Goal: Communication & Community: Answer question/provide support

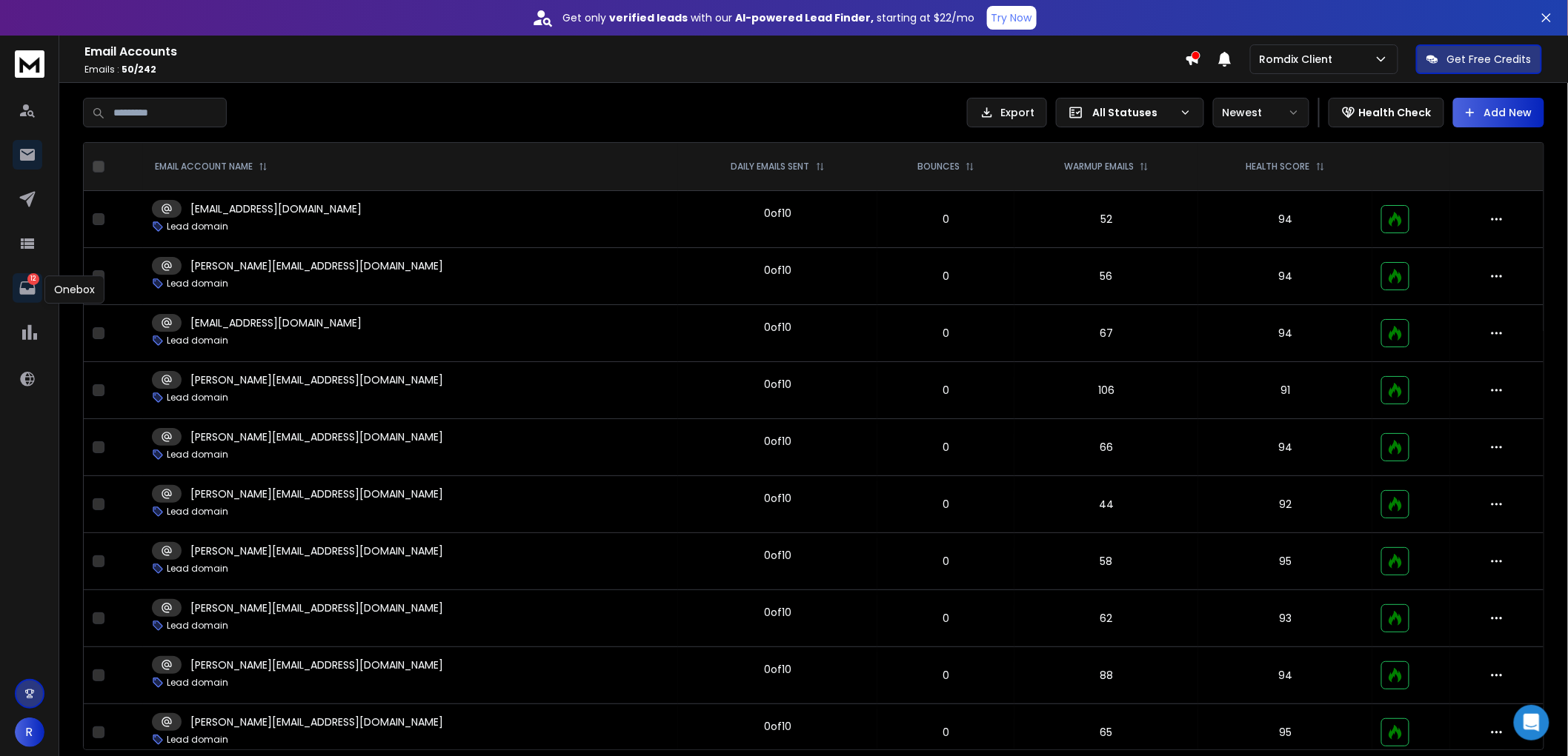
click at [25, 291] on icon at bounding box center [27, 288] width 16 height 14
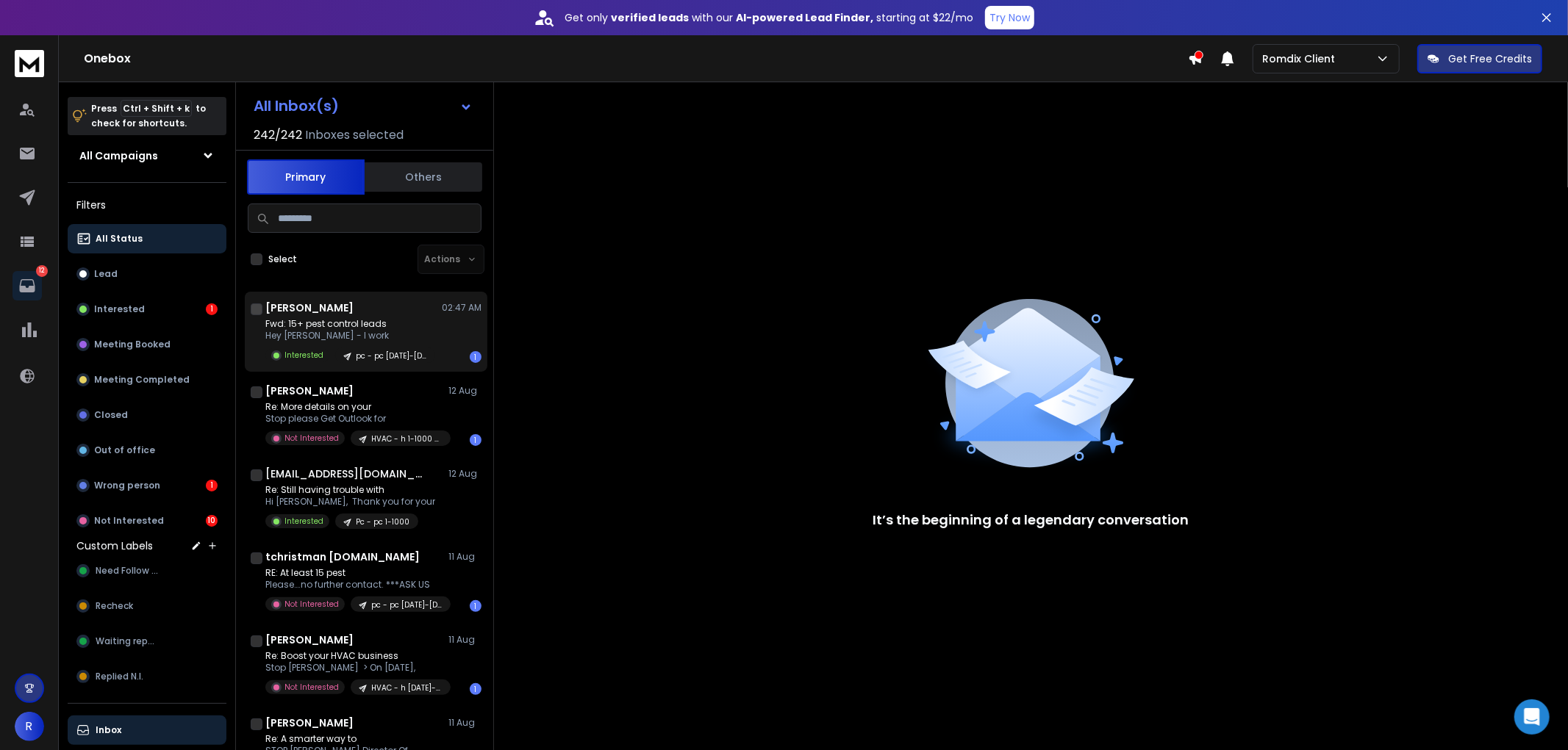
click at [351, 333] on p "Hey [PERSON_NAME] - I work" at bounding box center [350, 335] width 170 height 12
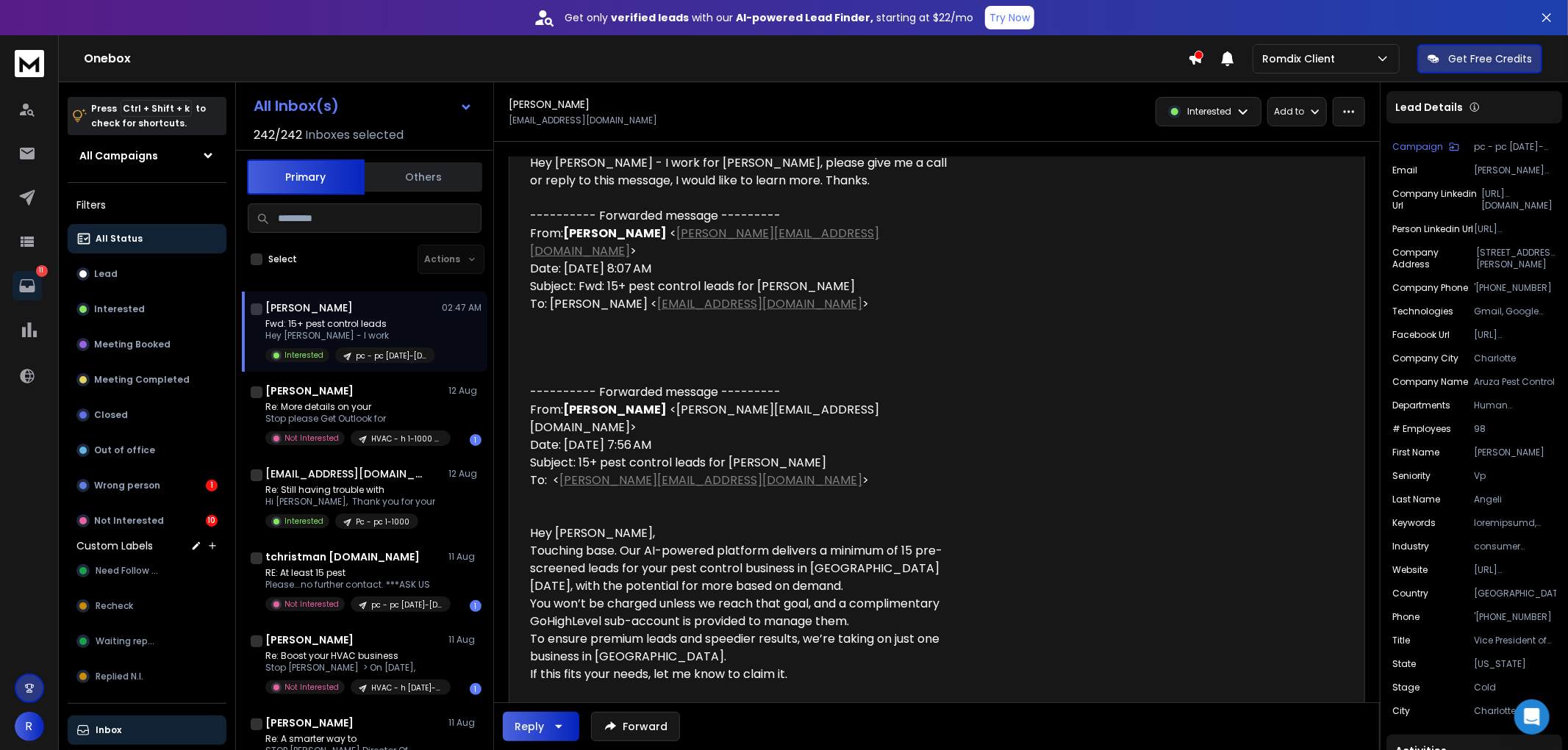
scroll to position [81, 0]
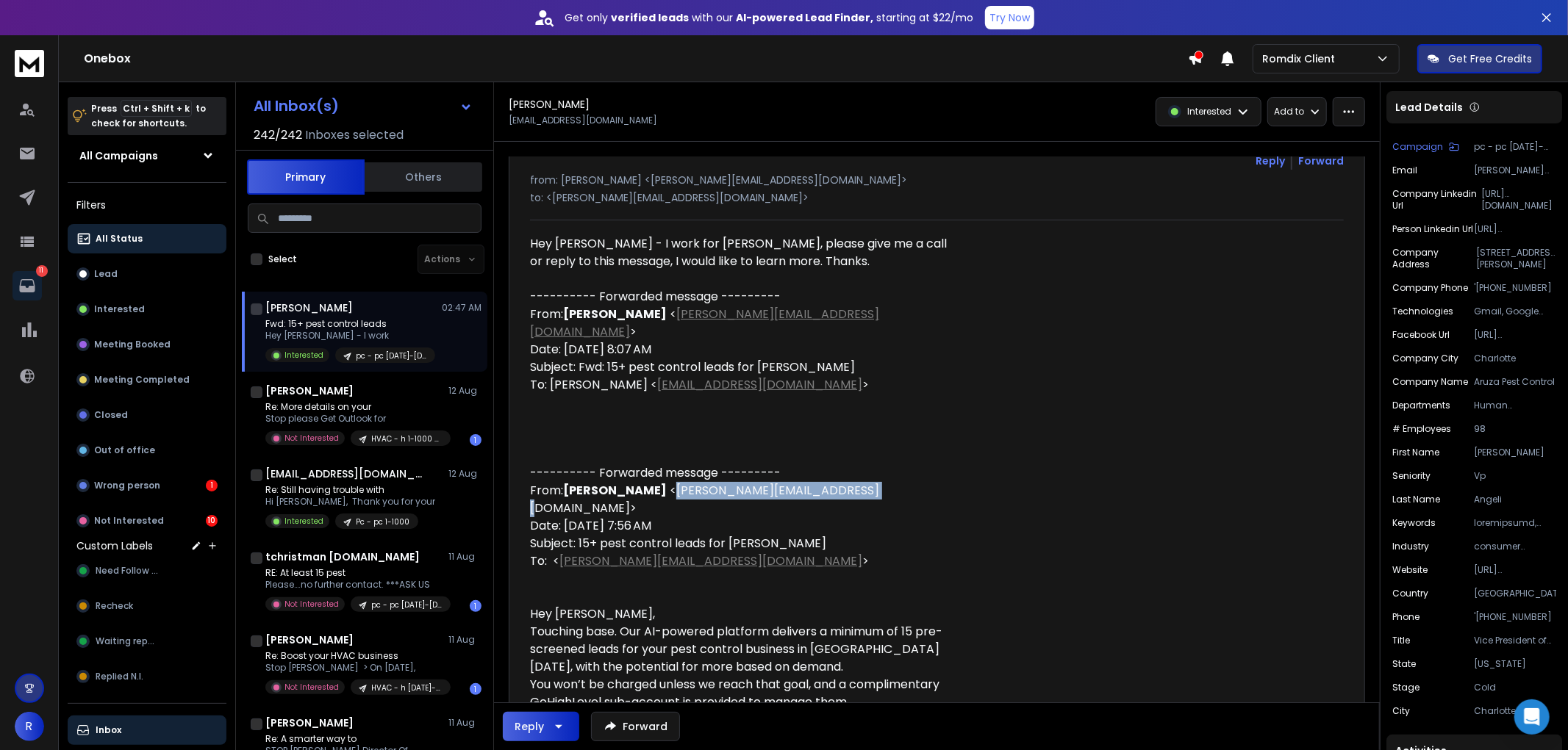
drag, startPoint x: 657, startPoint y: 473, endPoint x: 841, endPoint y: 472, distance: 184.0
click at [841, 472] on div "---------- Forwarded message --------- From: [PERSON_NAME] <[PERSON_NAME][EMAIL…" at bounding box center [745, 517] width 429 height 106
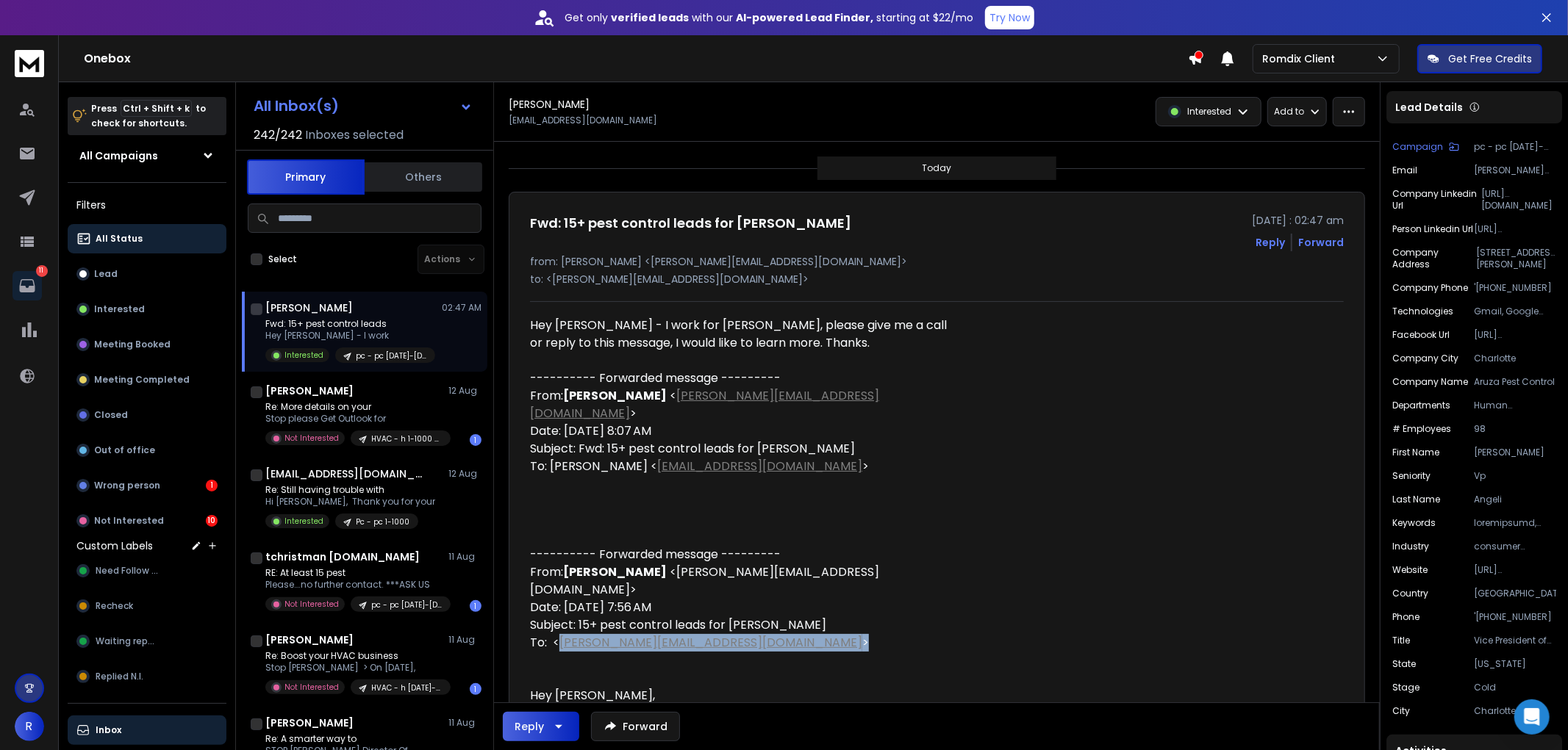
drag, startPoint x: 557, startPoint y: 610, endPoint x: 710, endPoint y: 612, distance: 153.0
click at [710, 612] on div "---------- Forwarded message --------- From: [PERSON_NAME] <[PERSON_NAME][EMAIL…" at bounding box center [745, 599] width 429 height 106
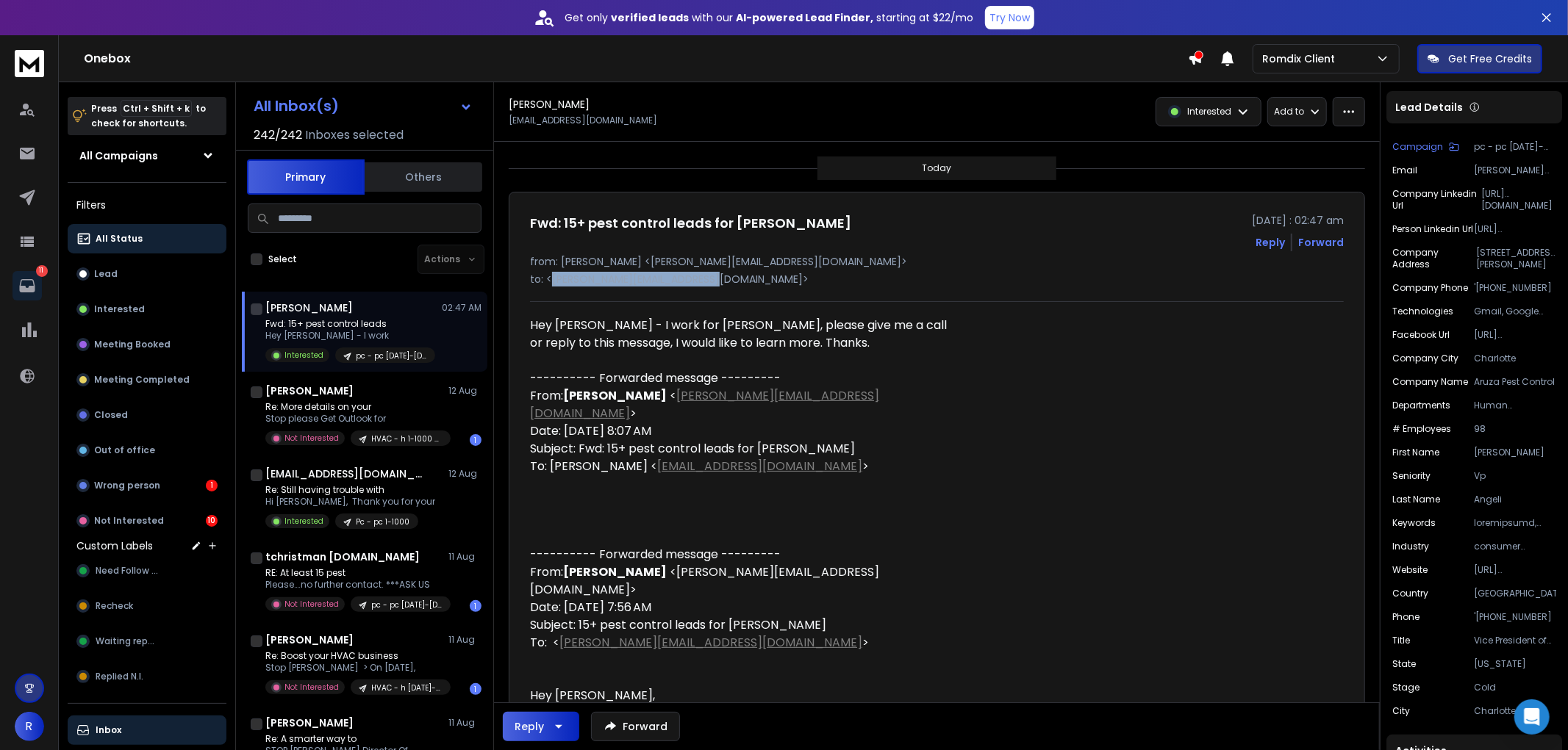
drag, startPoint x: 549, startPoint y: 280, endPoint x: 702, endPoint y: 280, distance: 153.0
click at [702, 280] on p "to: <[PERSON_NAME][EMAIL_ADDRESS][DOMAIN_NAME]>" at bounding box center [937, 279] width 814 height 15
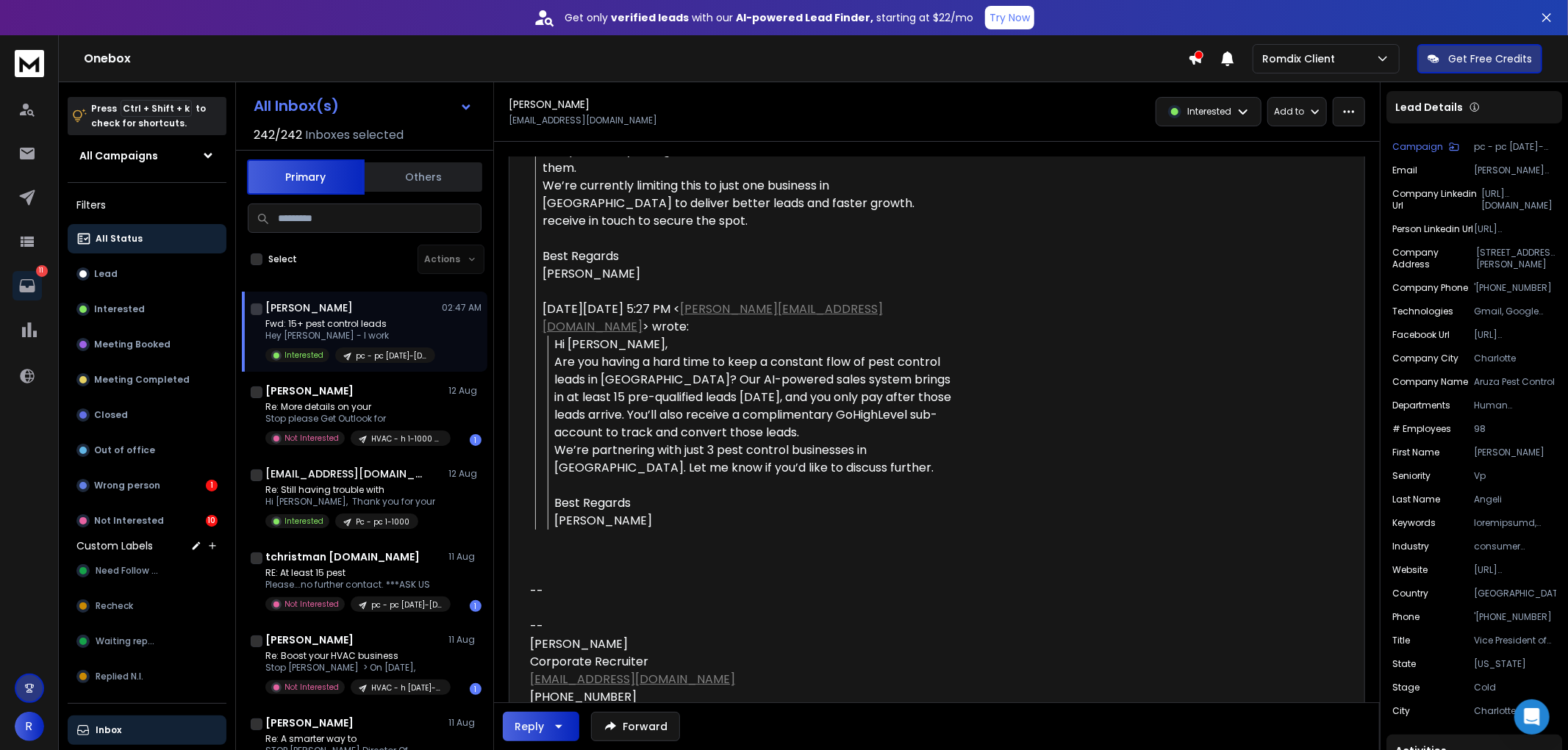
scroll to position [970, 0]
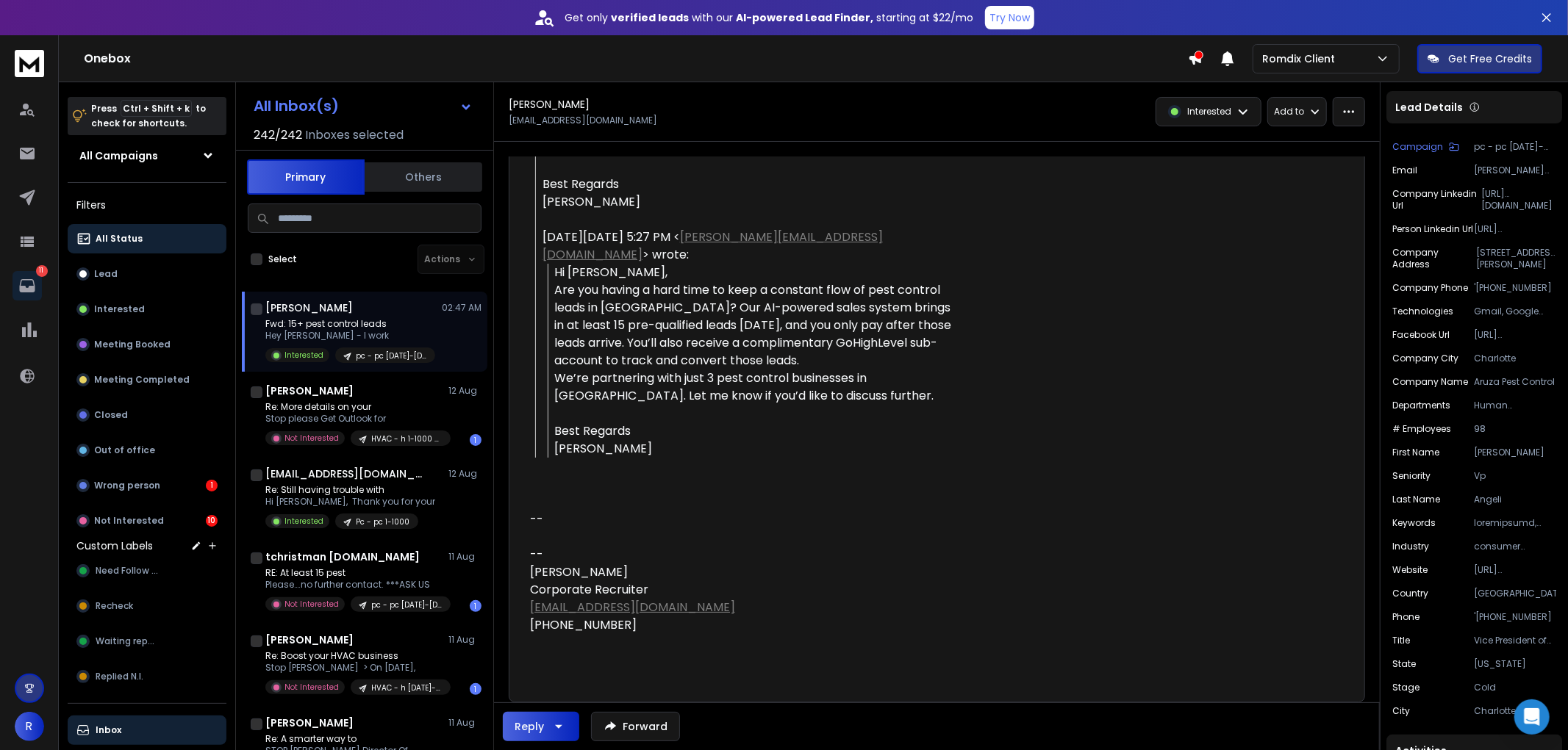
click at [924, 720] on p "View all 3 replies" at bounding box center [946, 725] width 72 height 12
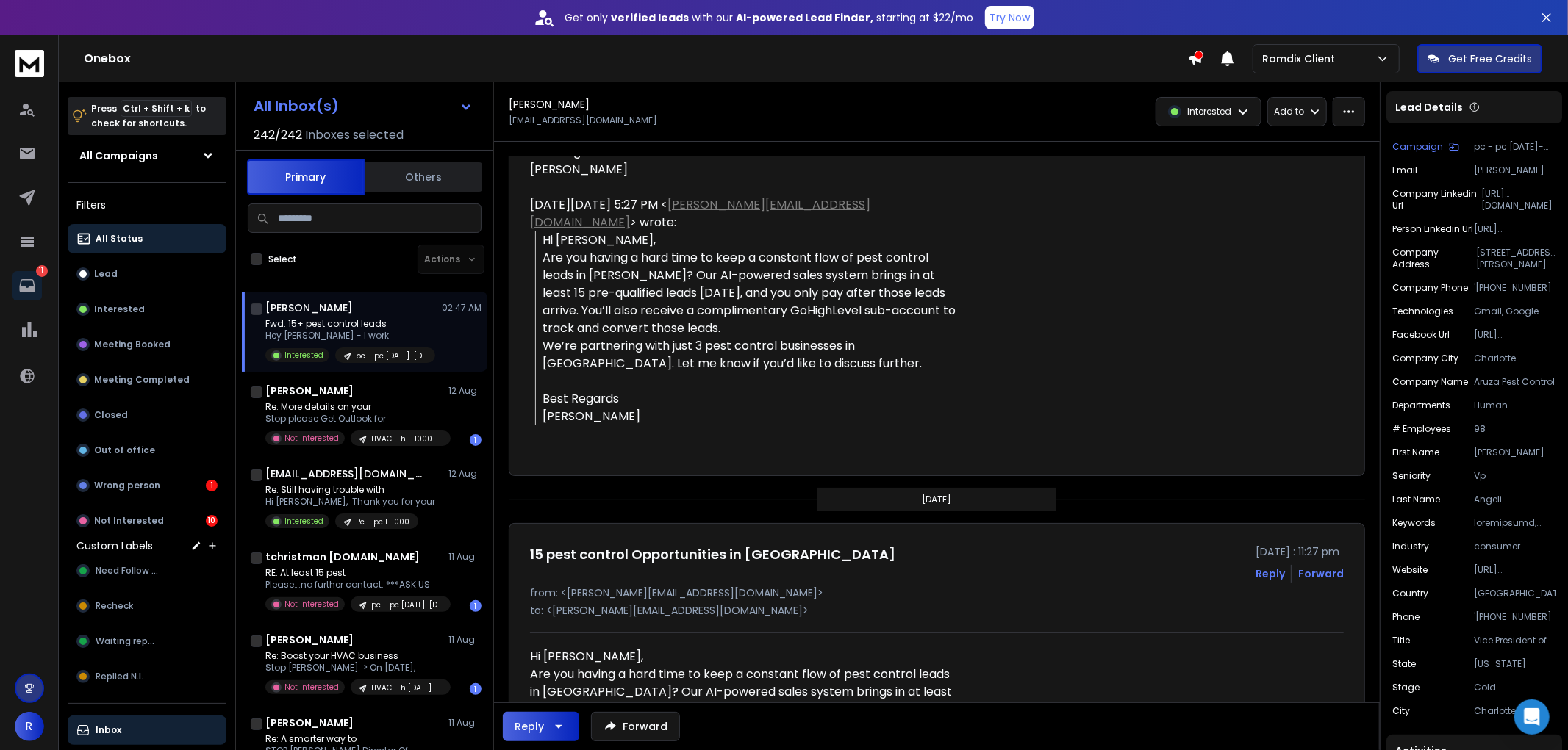
scroll to position [2943, 0]
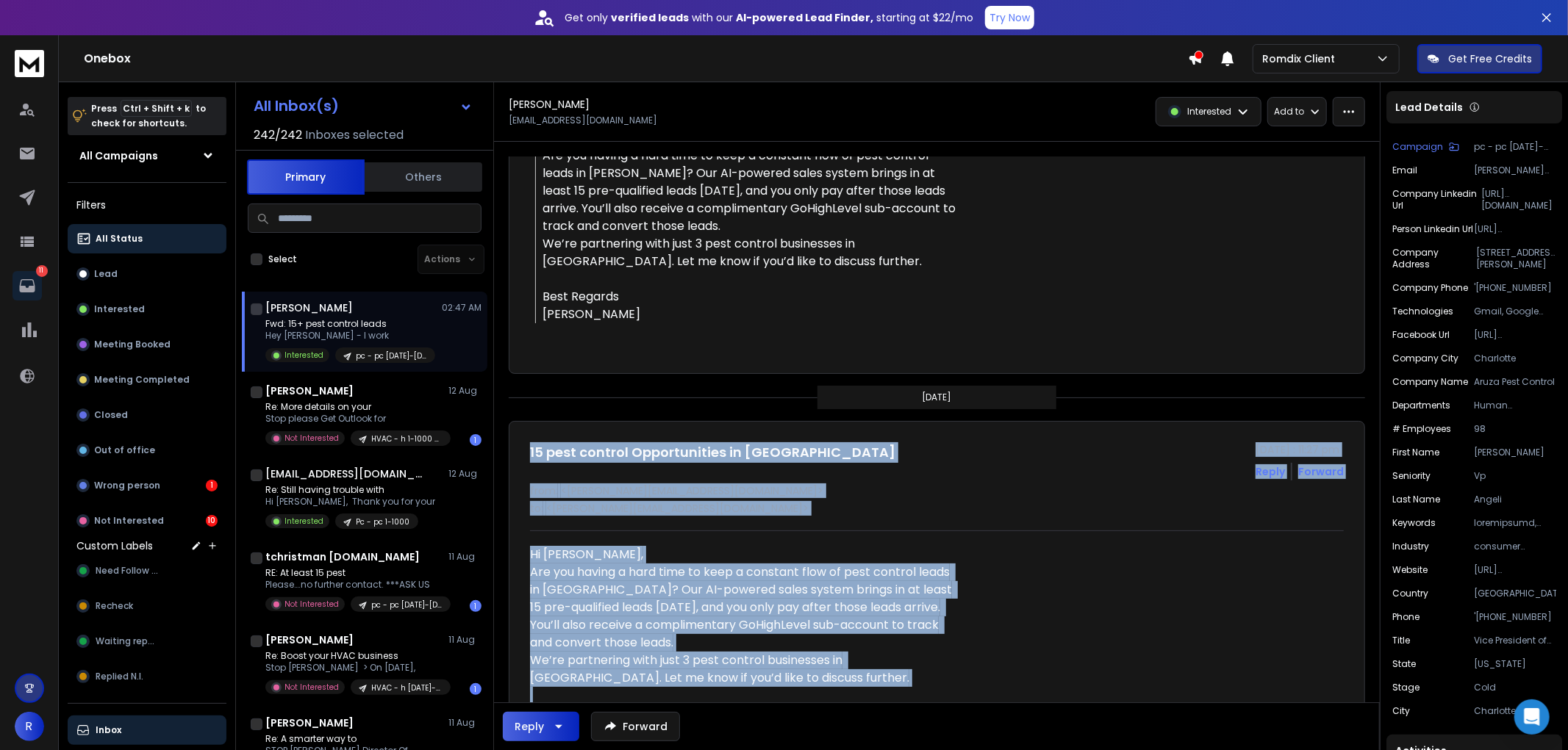
drag, startPoint x: 624, startPoint y: 610, endPoint x: 532, endPoint y: 358, distance: 268.3
click at [532, 442] on div "15 pest control Opportunities in [GEOGRAPHIC_DATA] [DATE] : 11:27 pm Reply Forw…" at bounding box center [937, 605] width 814 height 327
click at [874, 442] on div "15 pest control Opportunities in [GEOGRAPHIC_DATA] [DATE] : 11:27 pm Reply Forw…" at bounding box center [937, 605] width 814 height 327
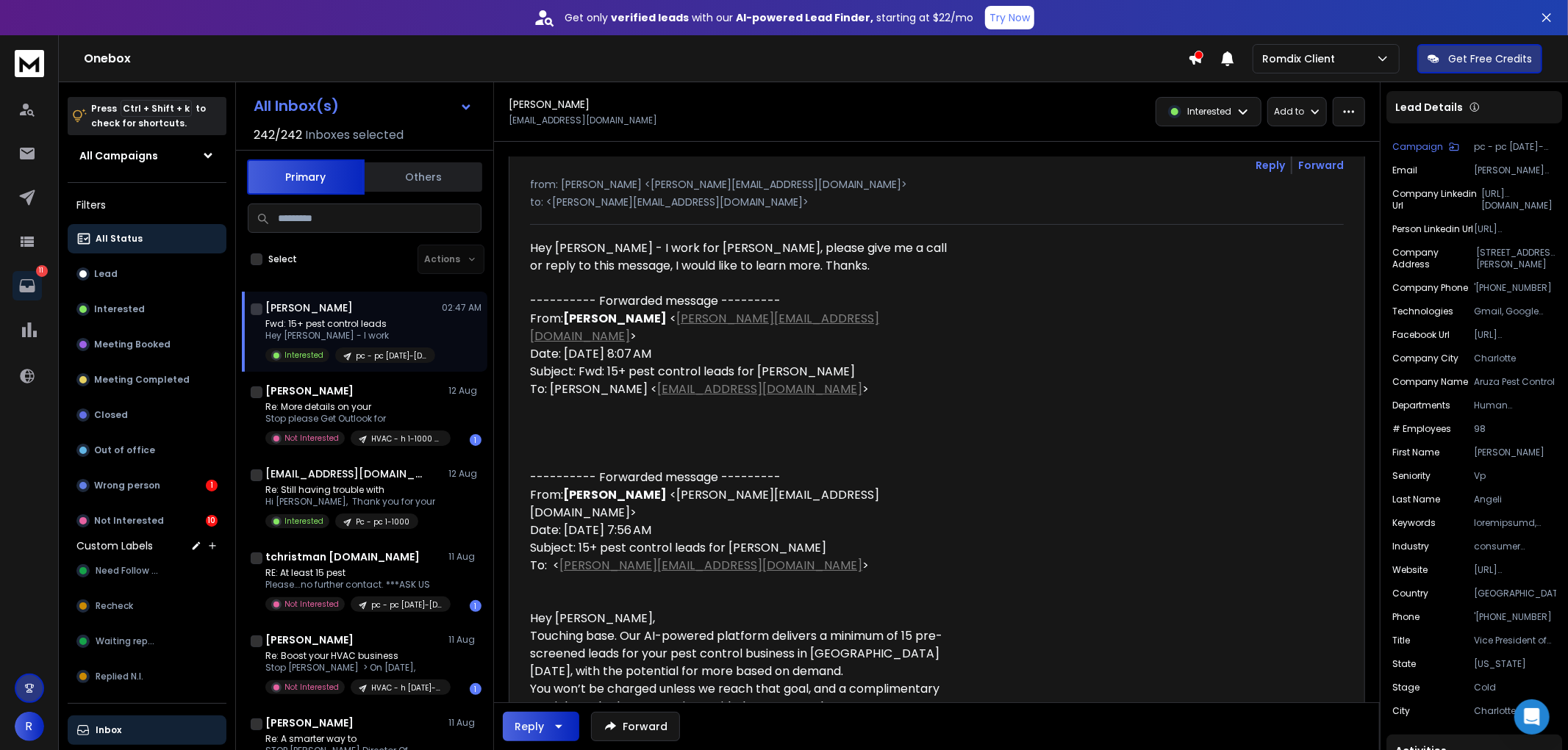
scroll to position [4, 0]
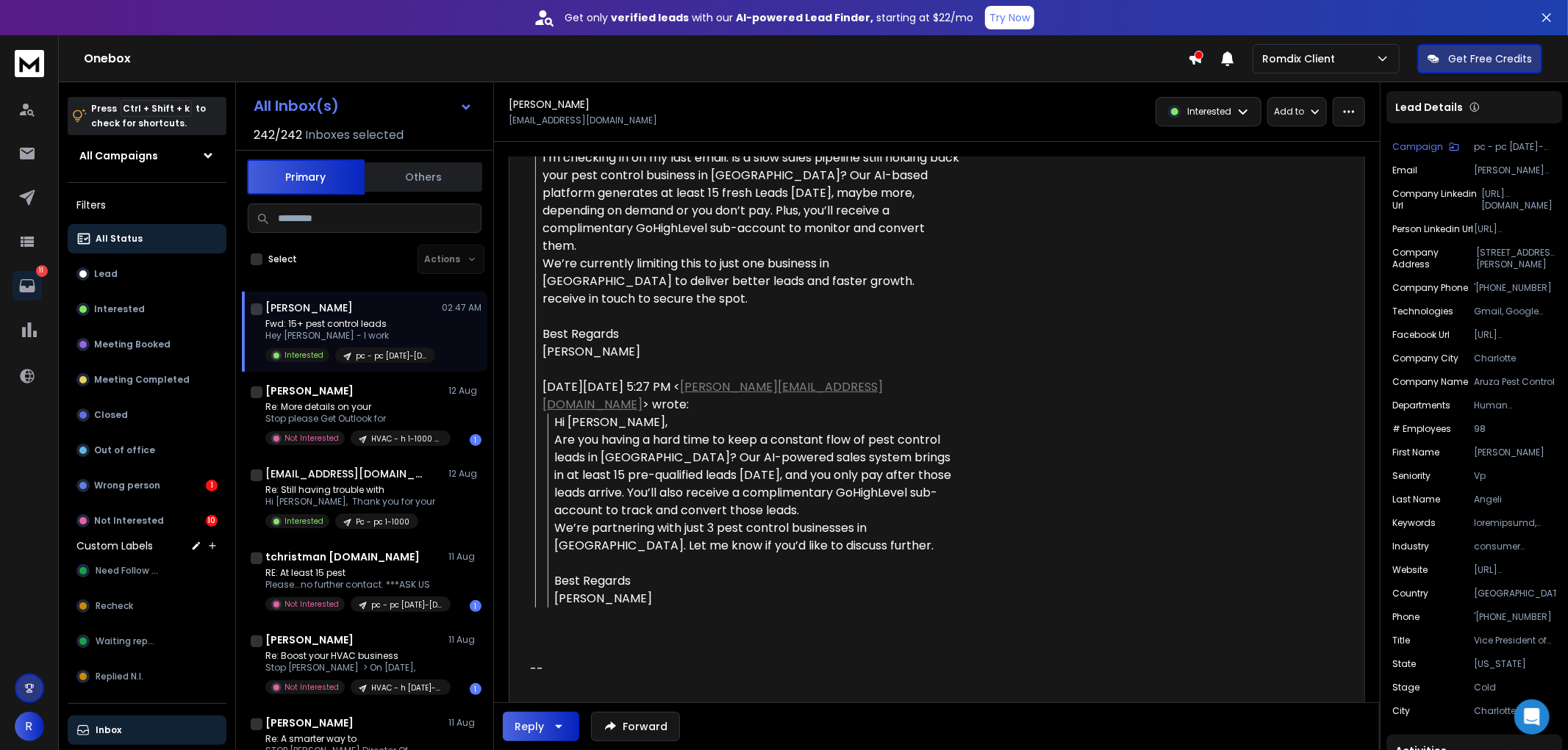
scroll to position [1066, 0]
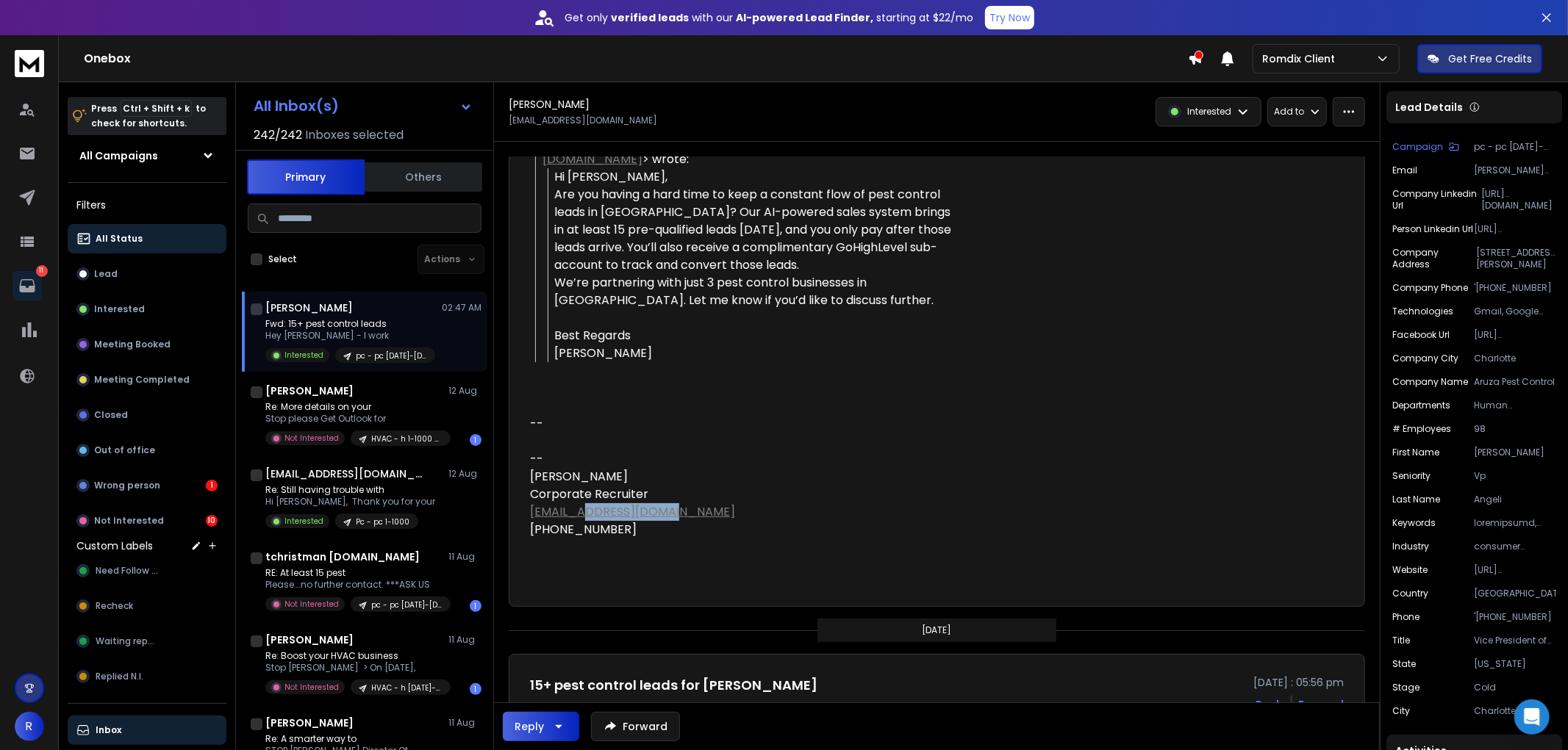
drag, startPoint x: 688, startPoint y: 445, endPoint x: 585, endPoint y: 442, distance: 103.0
click at [585, 503] on div "[EMAIL_ADDRESS][DOMAIN_NAME]" at bounding box center [745, 512] width 429 height 17
copy link "[DOMAIN_NAME]"
click at [1494, 576] on p "[URL][DOMAIN_NAME]" at bounding box center [1515, 570] width 82 height 12
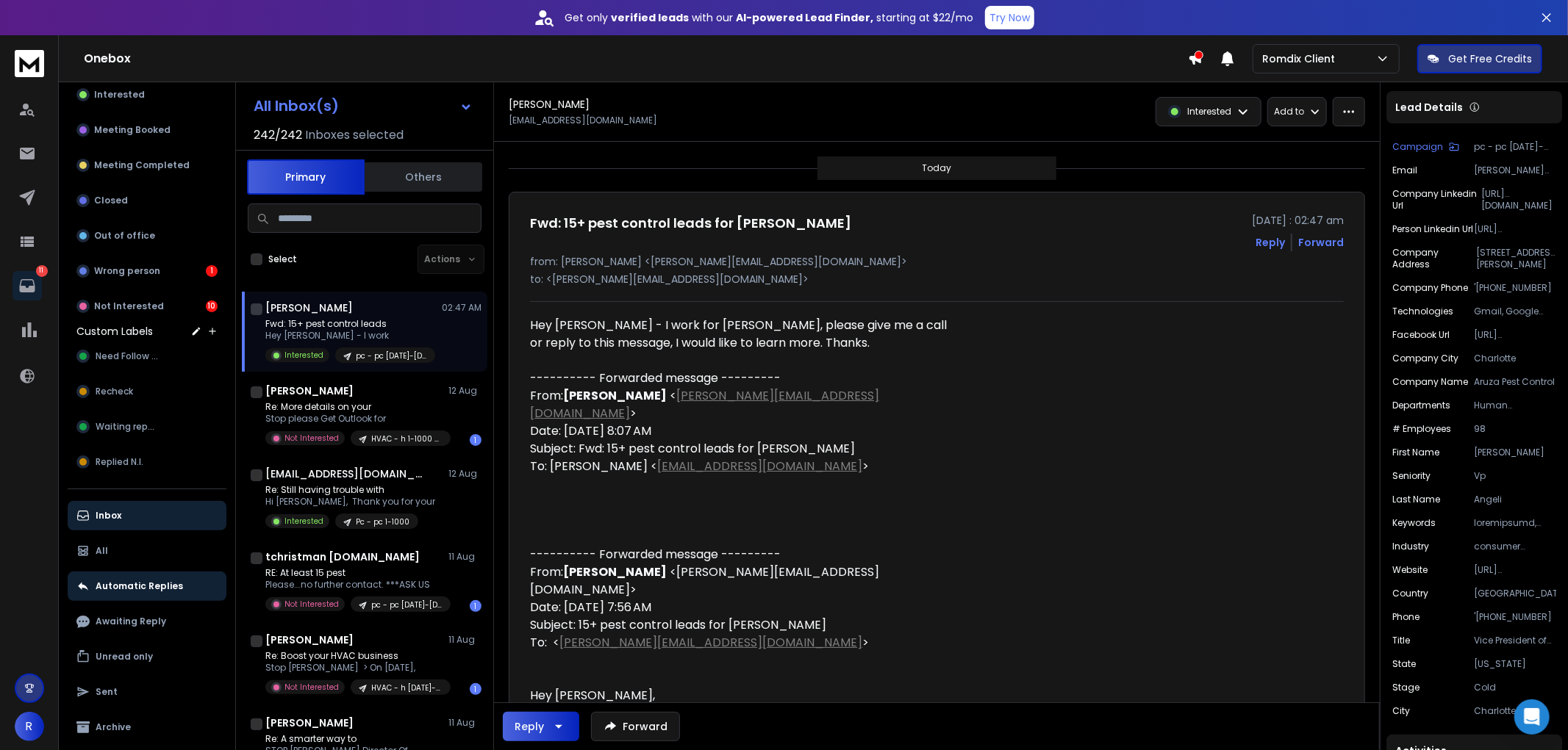
scroll to position [230, 0]
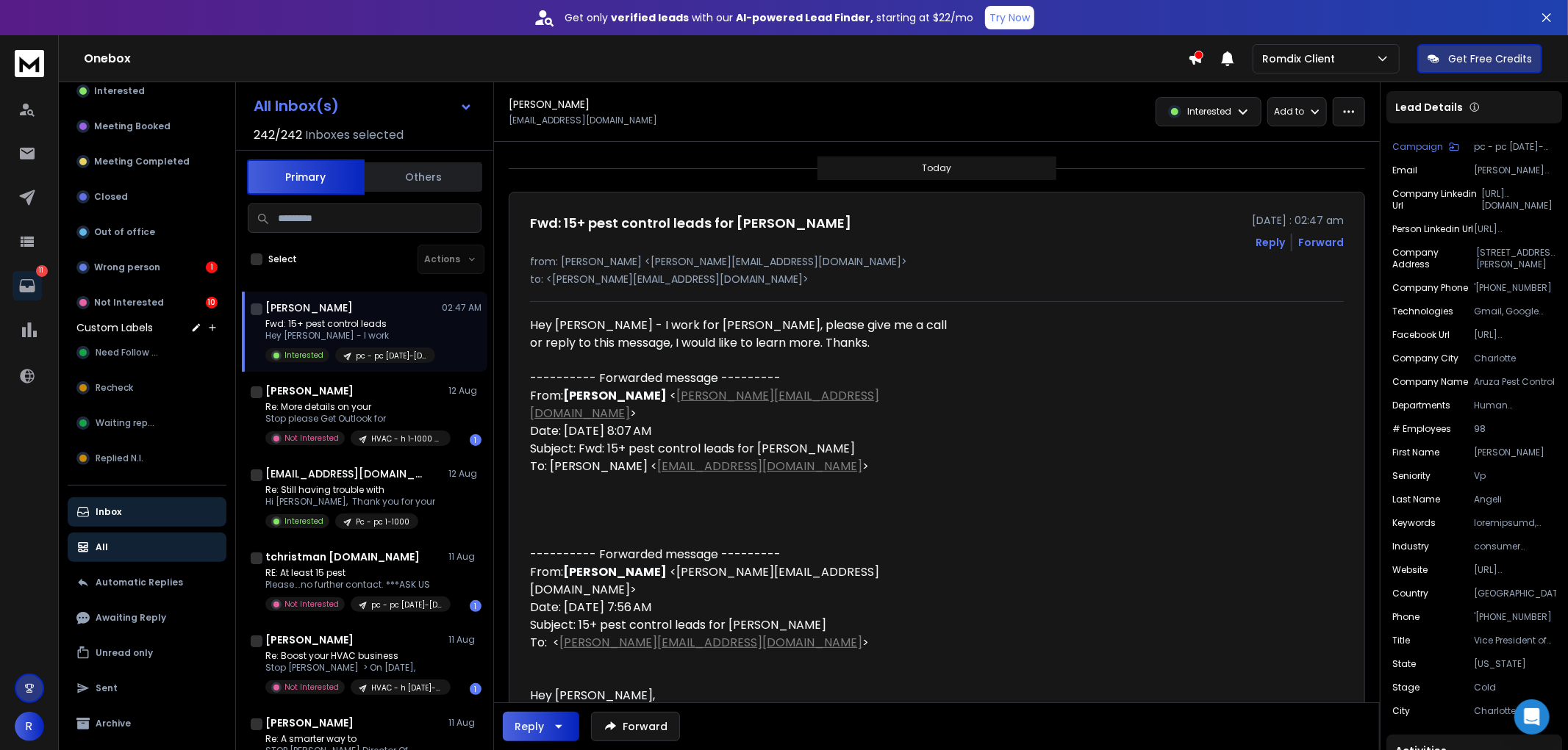
click at [96, 542] on p "All" at bounding box center [102, 547] width 13 height 12
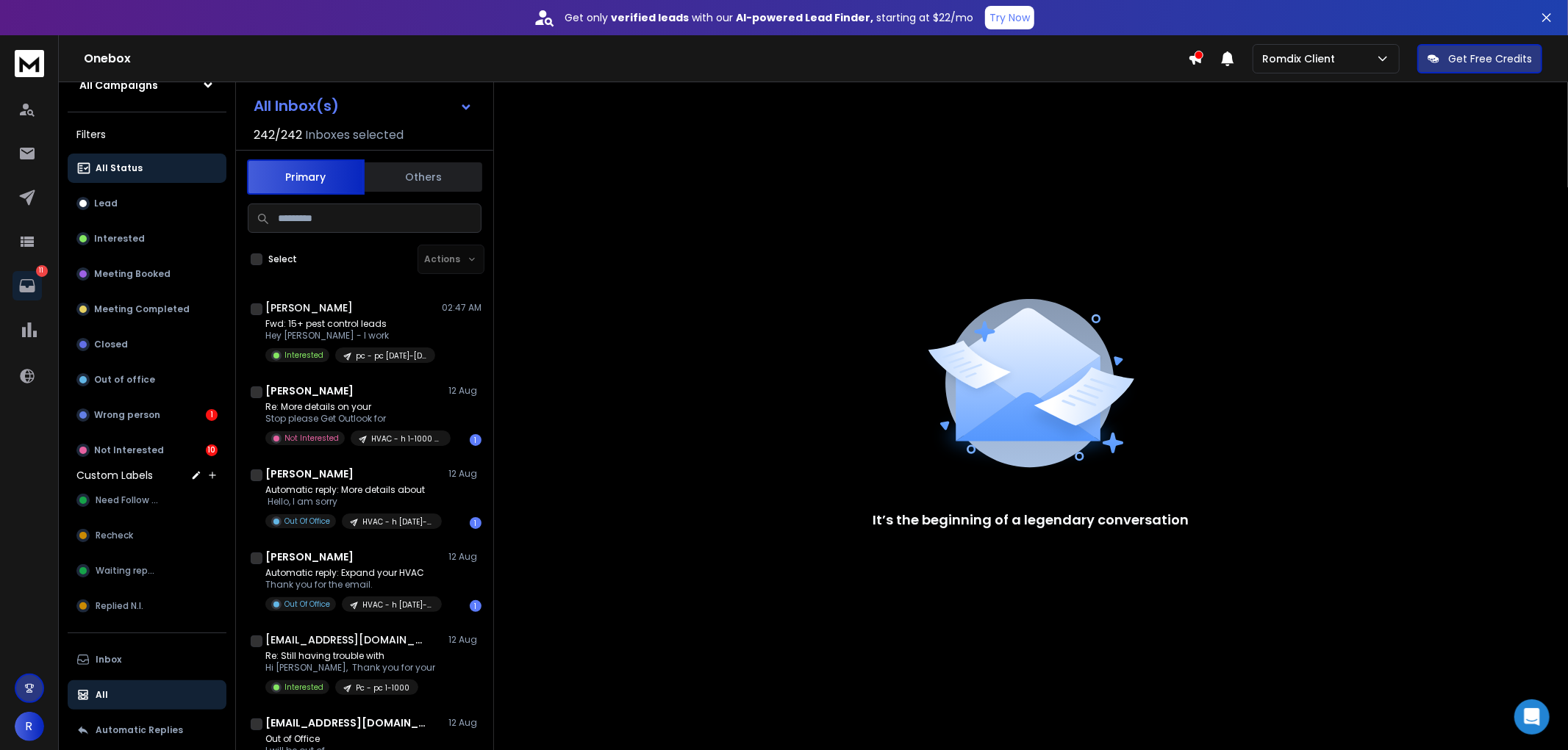
scroll to position [67, 0]
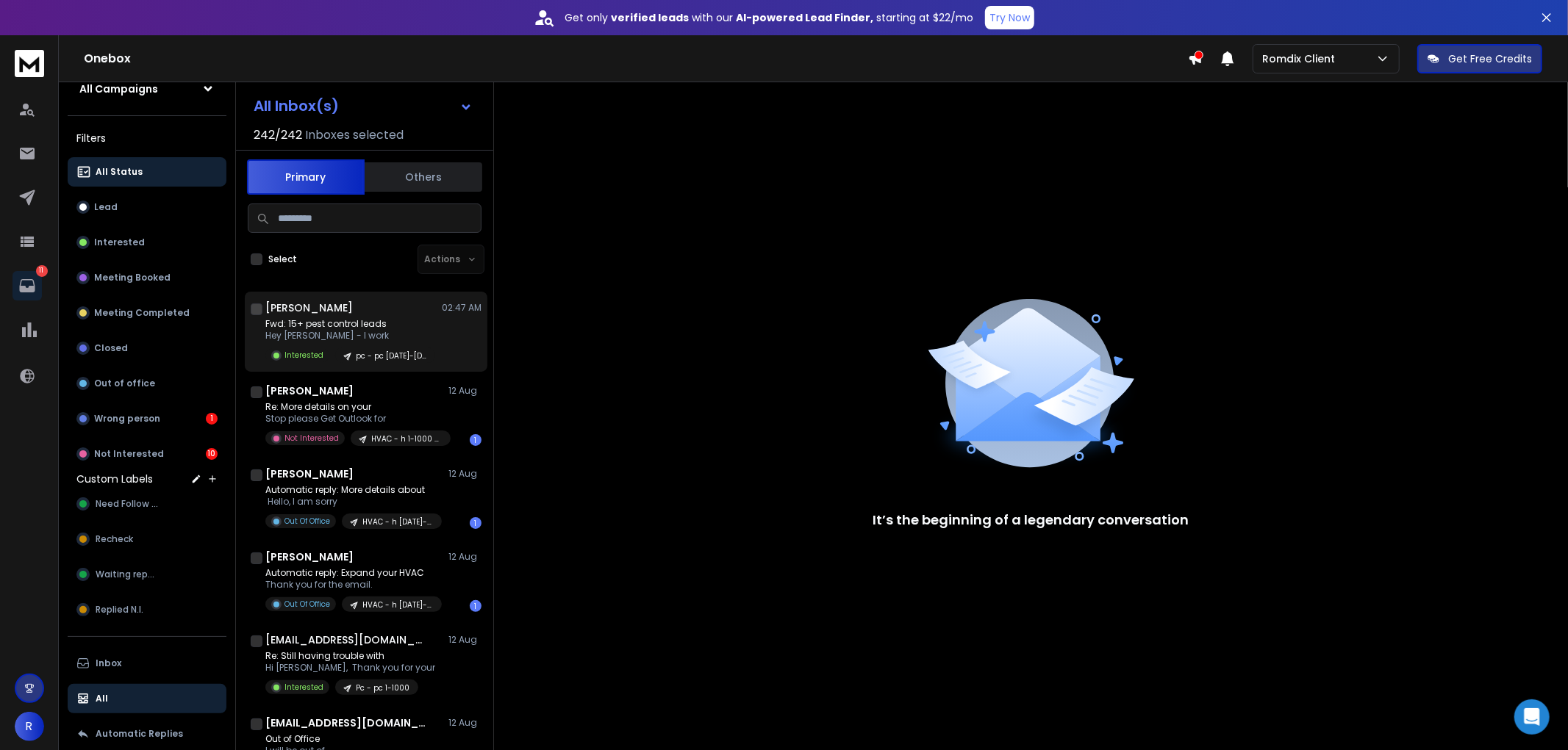
click at [355, 307] on div "[PERSON_NAME] 02:47 AM" at bounding box center [373, 308] width 216 height 15
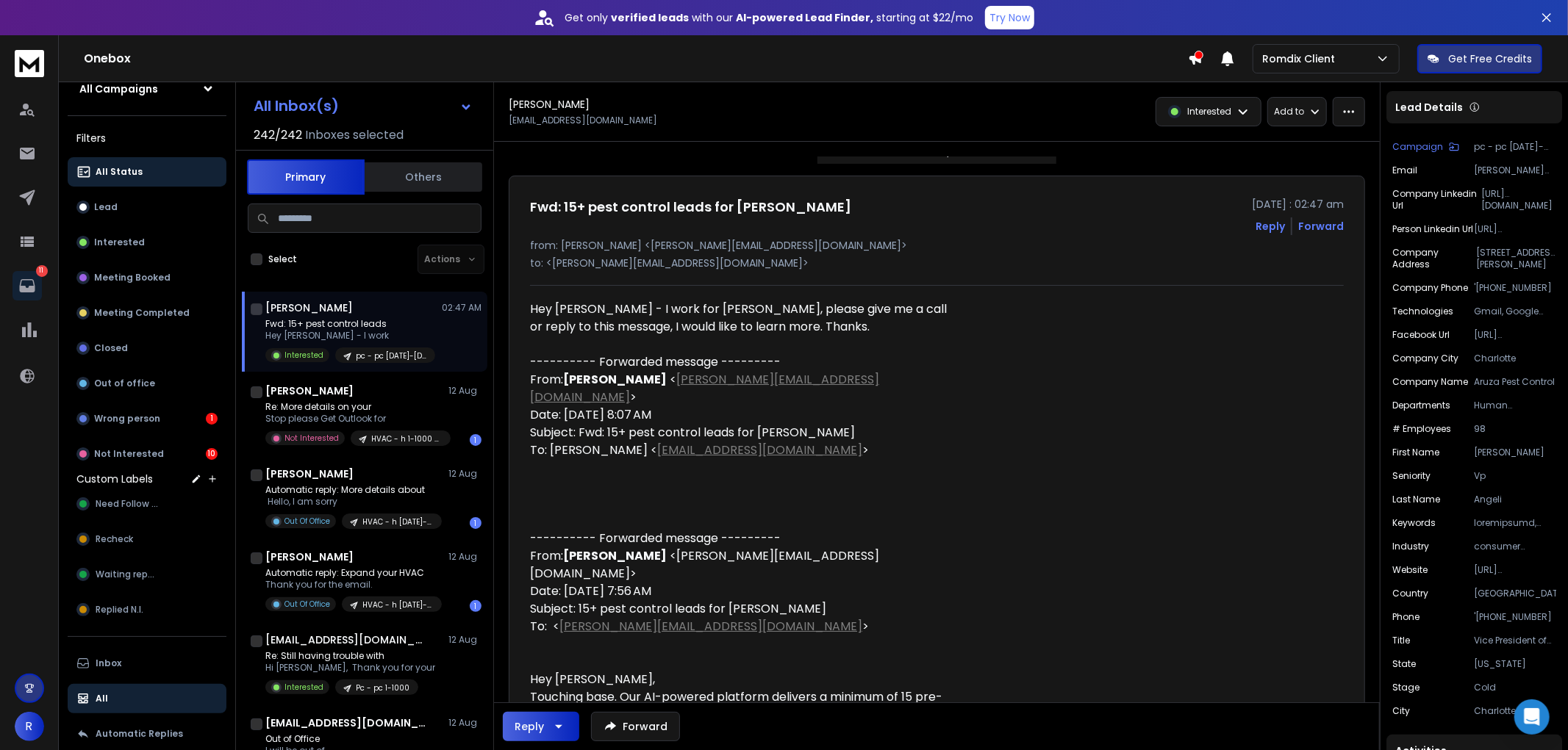
scroll to position [0, 0]
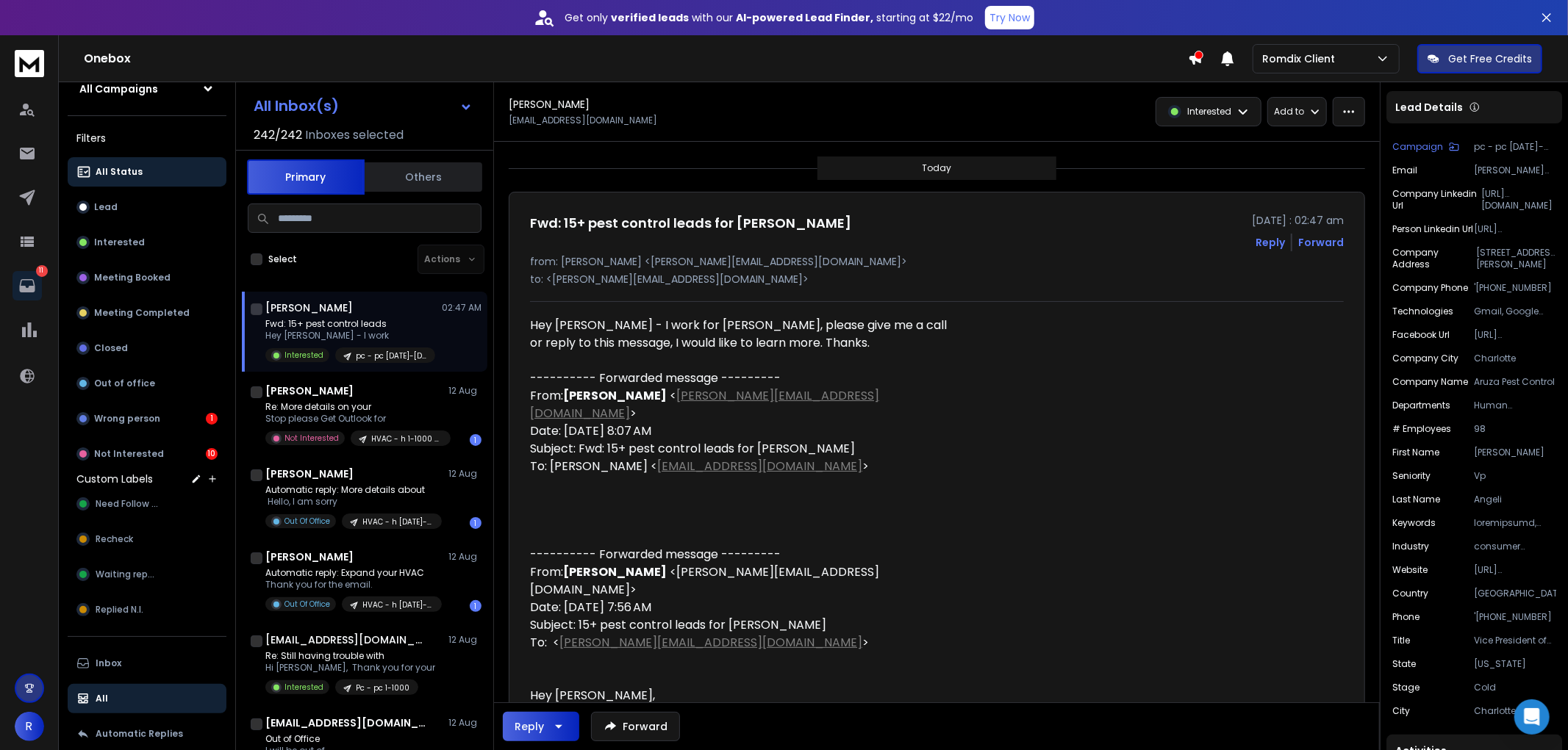
drag, startPoint x: 667, startPoint y: 324, endPoint x: 730, endPoint y: 320, distance: 63.1
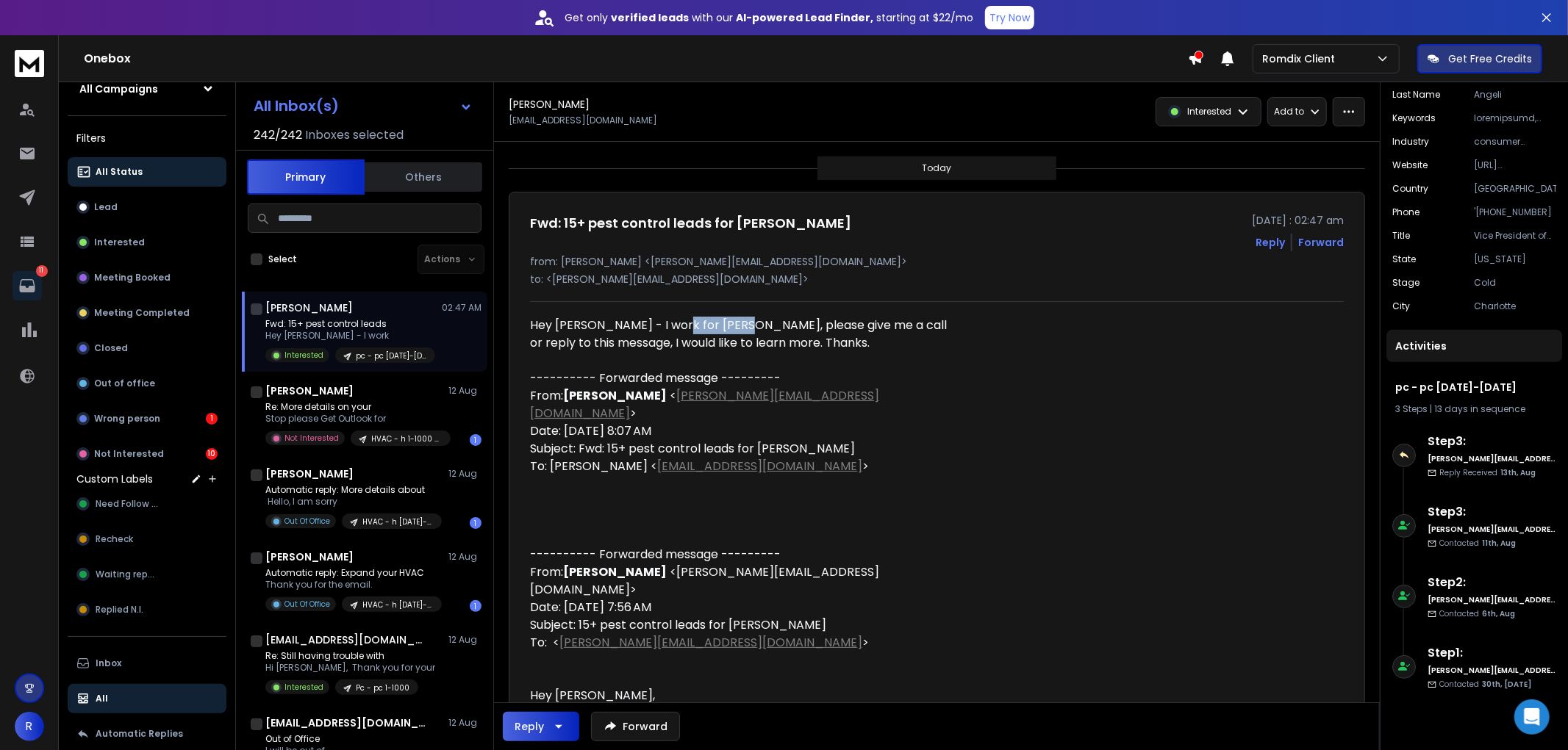
scroll to position [335, 0]
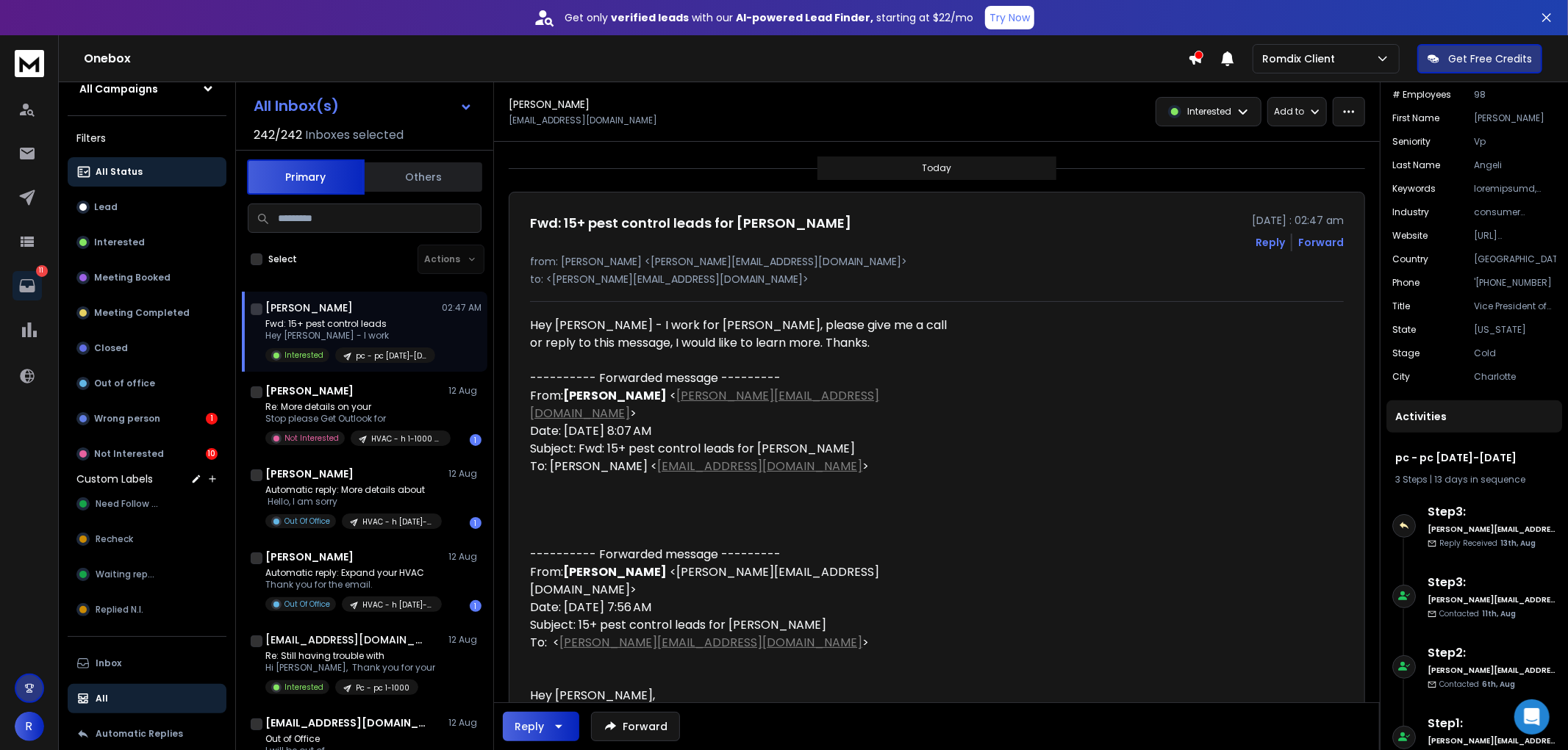
click at [1485, 242] on p "[URL][DOMAIN_NAME]" at bounding box center [1515, 236] width 82 height 12
drag, startPoint x: 732, startPoint y: 328, endPoint x: 670, endPoint y: 325, distance: 62.1
click at [1482, 312] on p "Vice President of Human Resources with Aruza Pest Control, LLC," at bounding box center [1515, 306] width 82 height 12
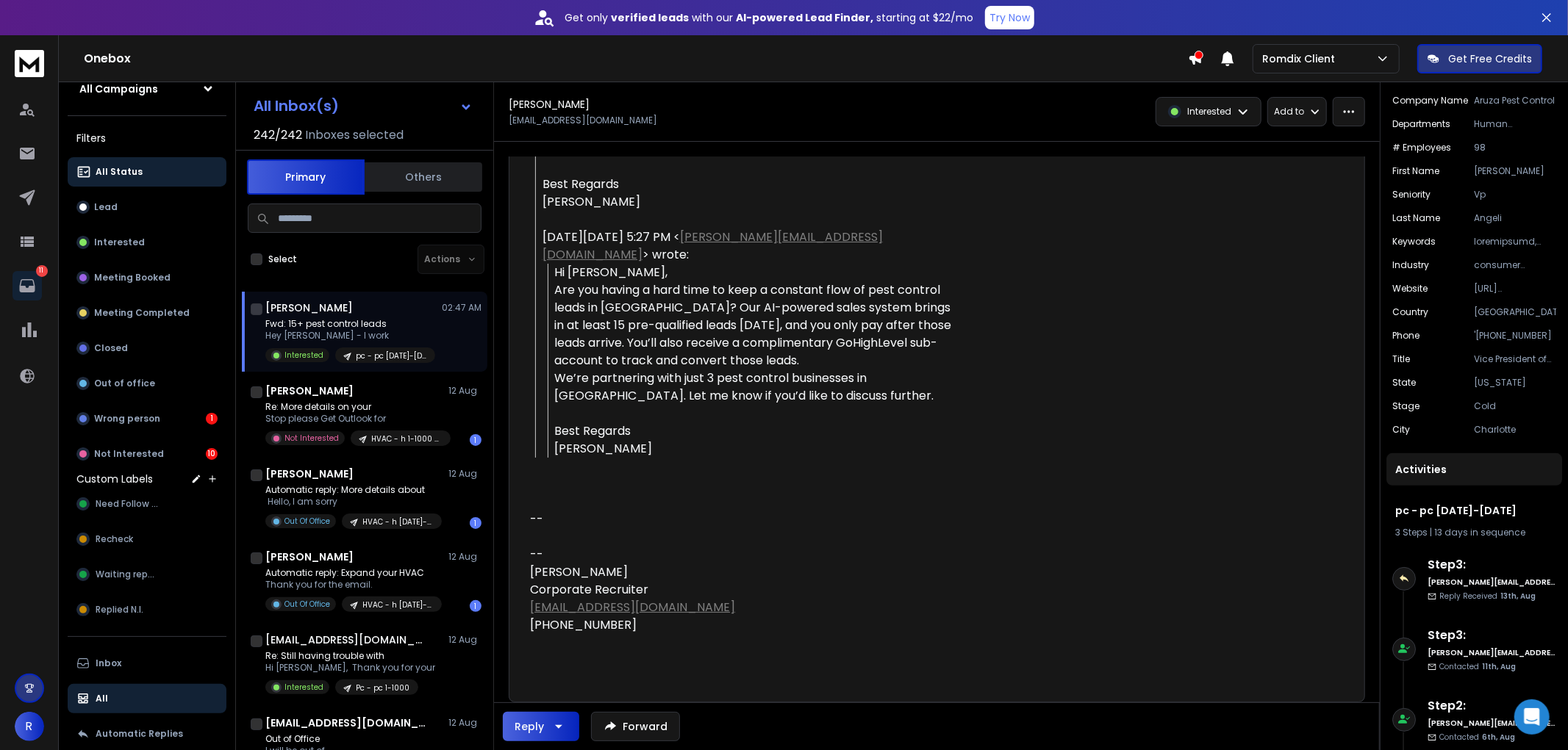
scroll to position [253, 0]
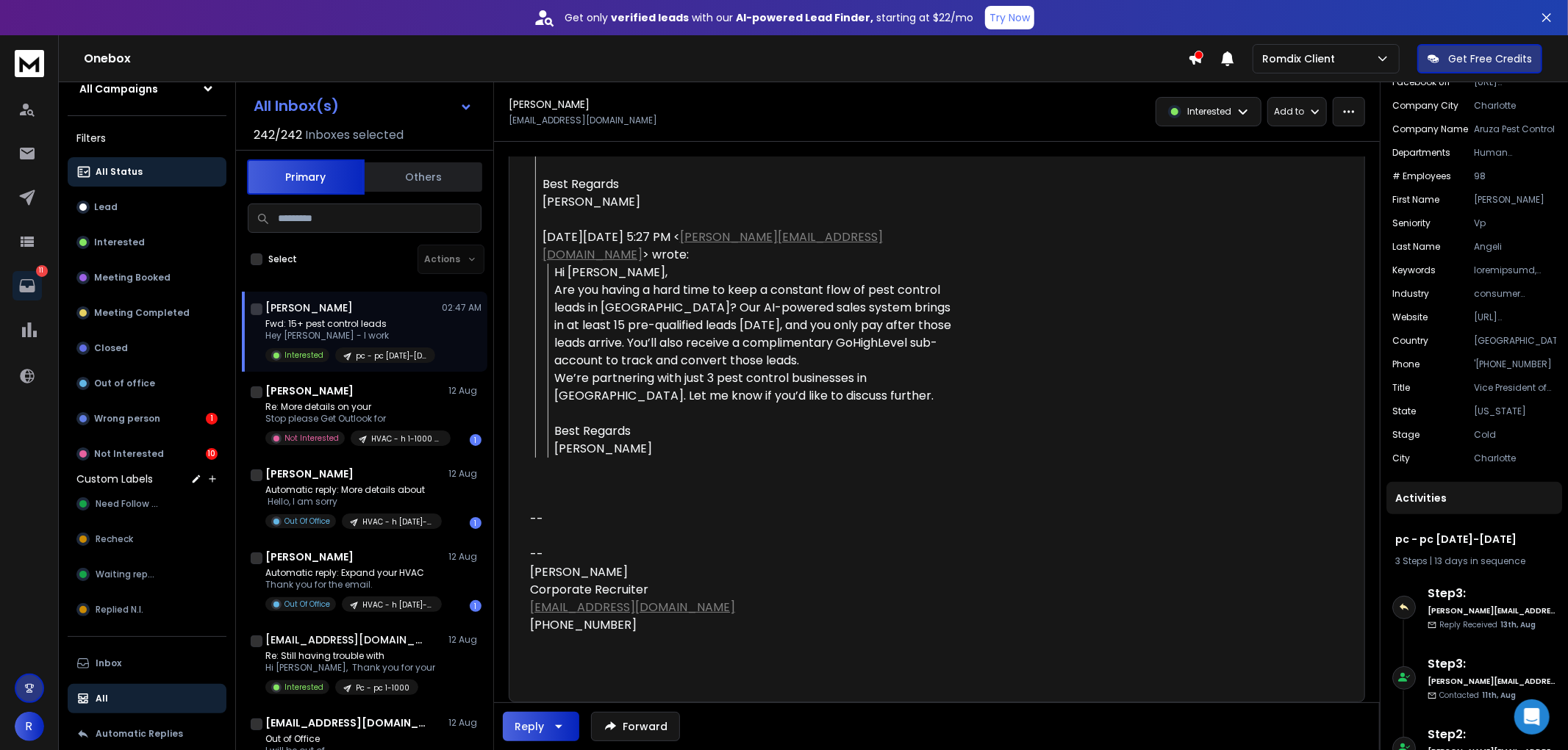
click at [915, 720] on p "View all 3 replies" at bounding box center [946, 725] width 72 height 12
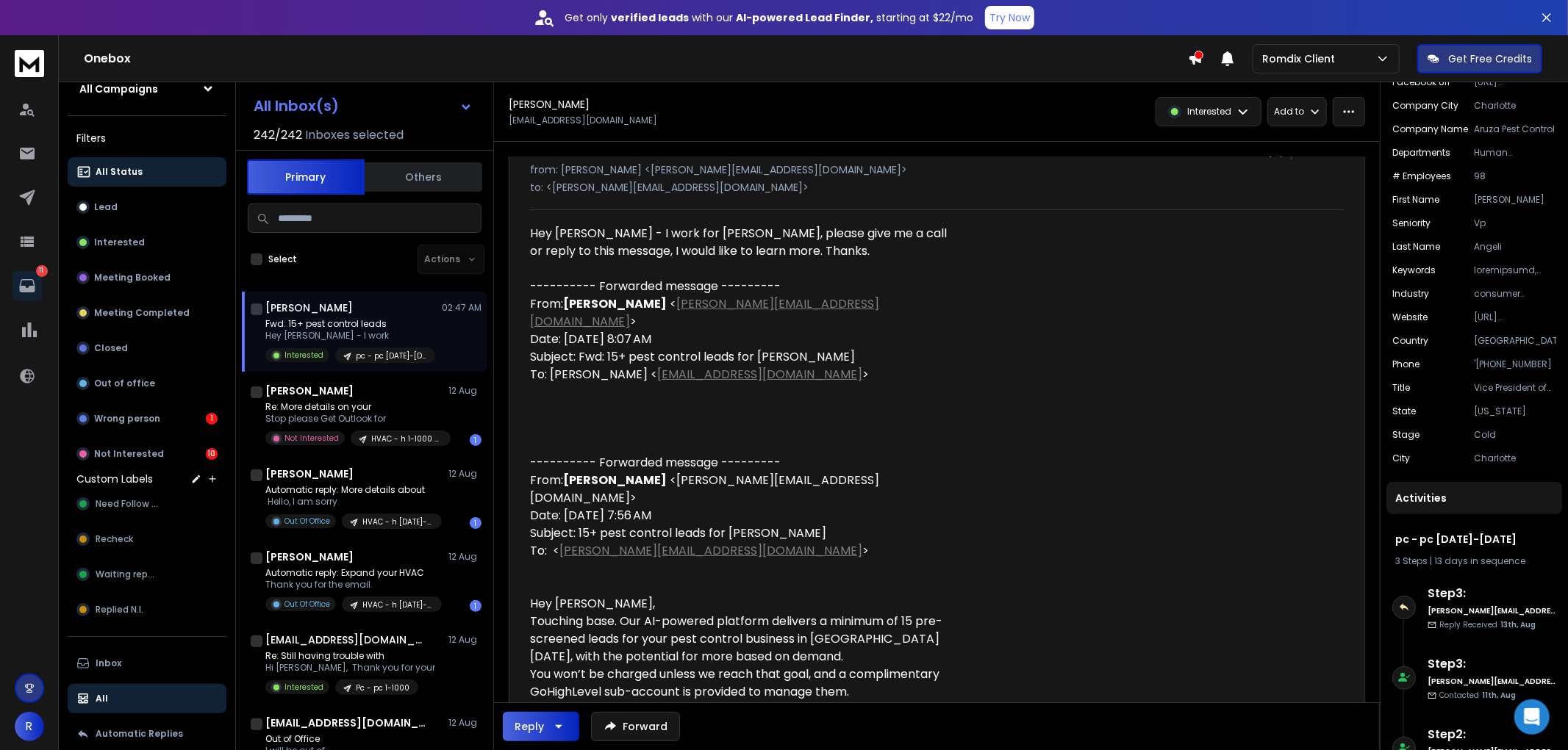
scroll to position [163, 0]
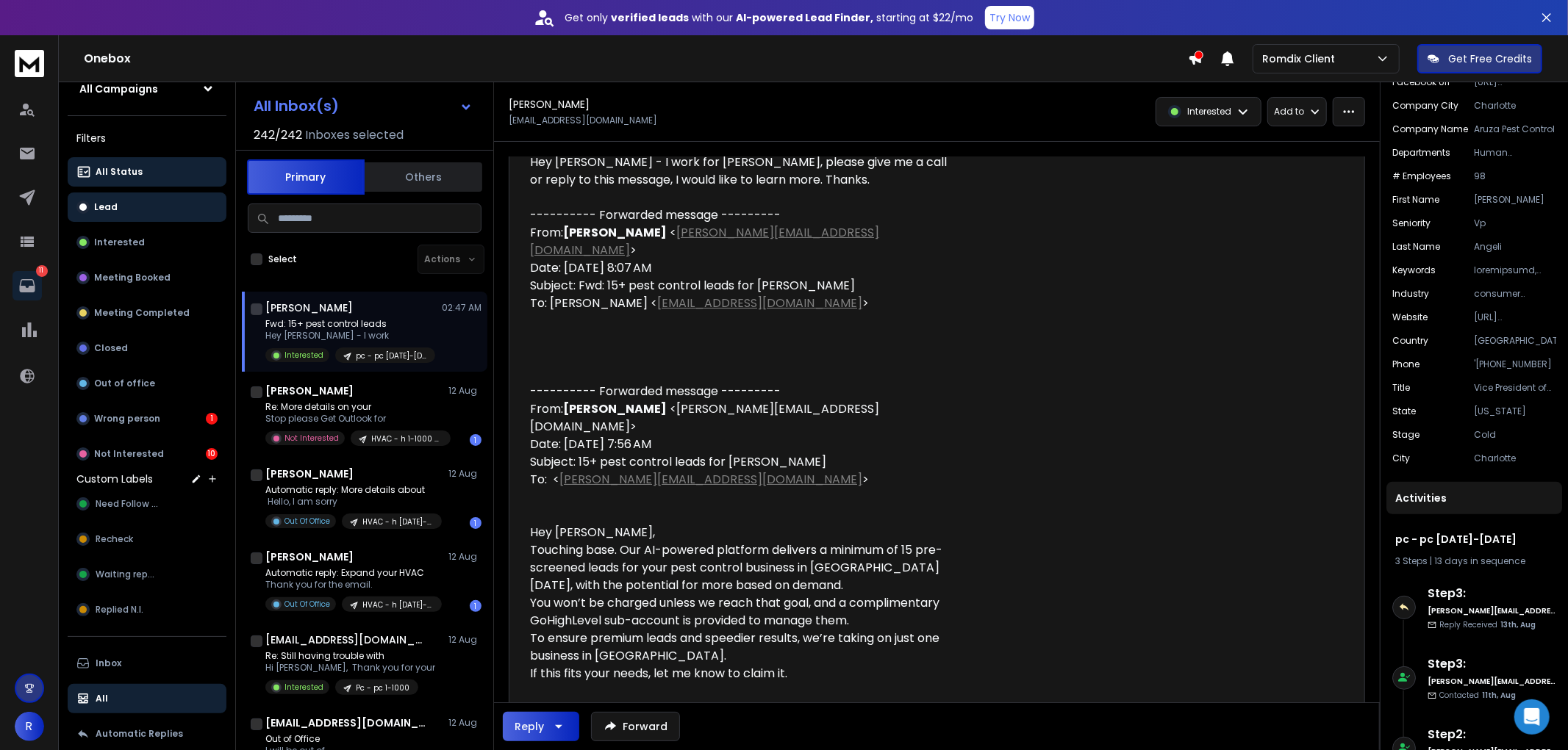
click at [107, 196] on button "Lead" at bounding box center [146, 206] width 159 height 29
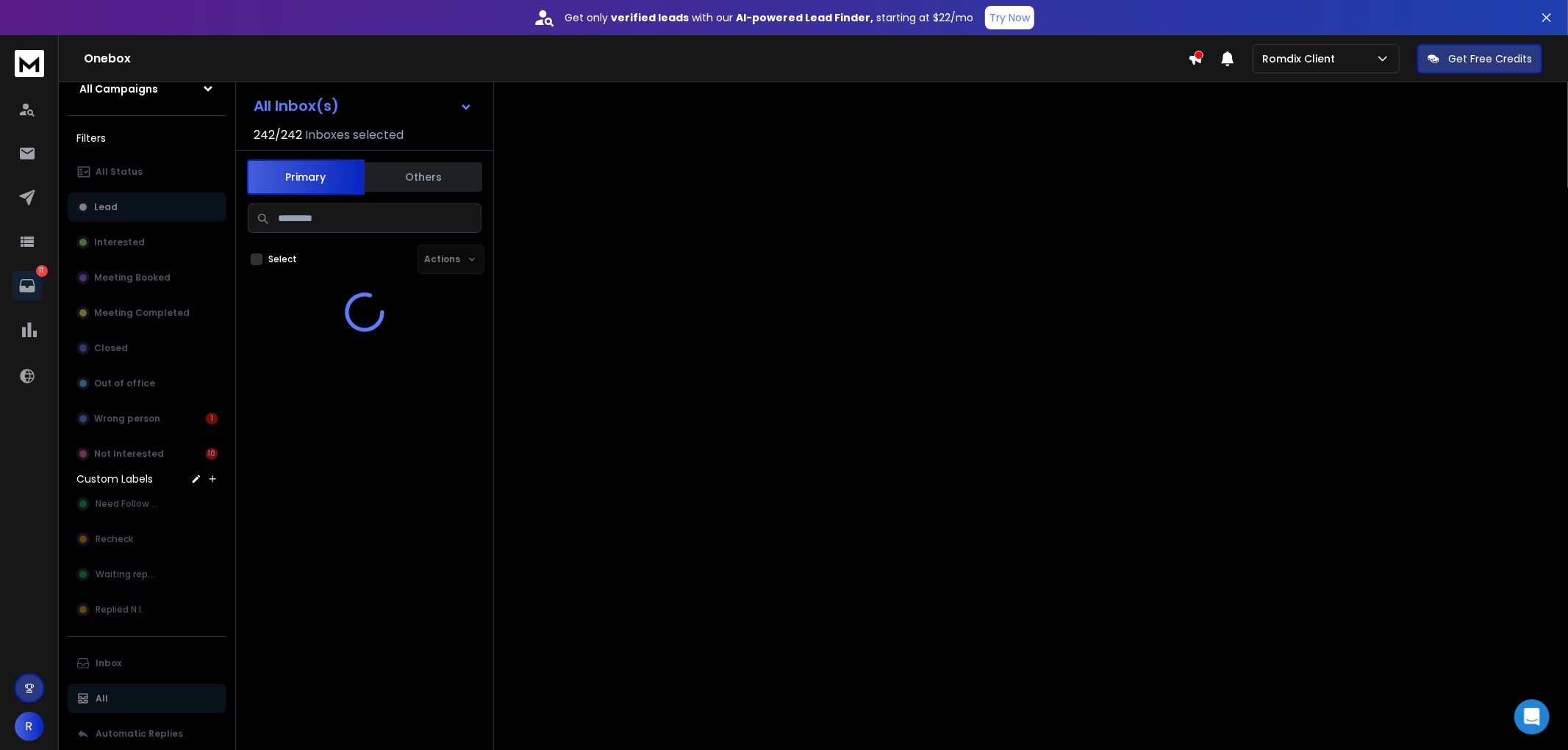
scroll to position [0, 0]
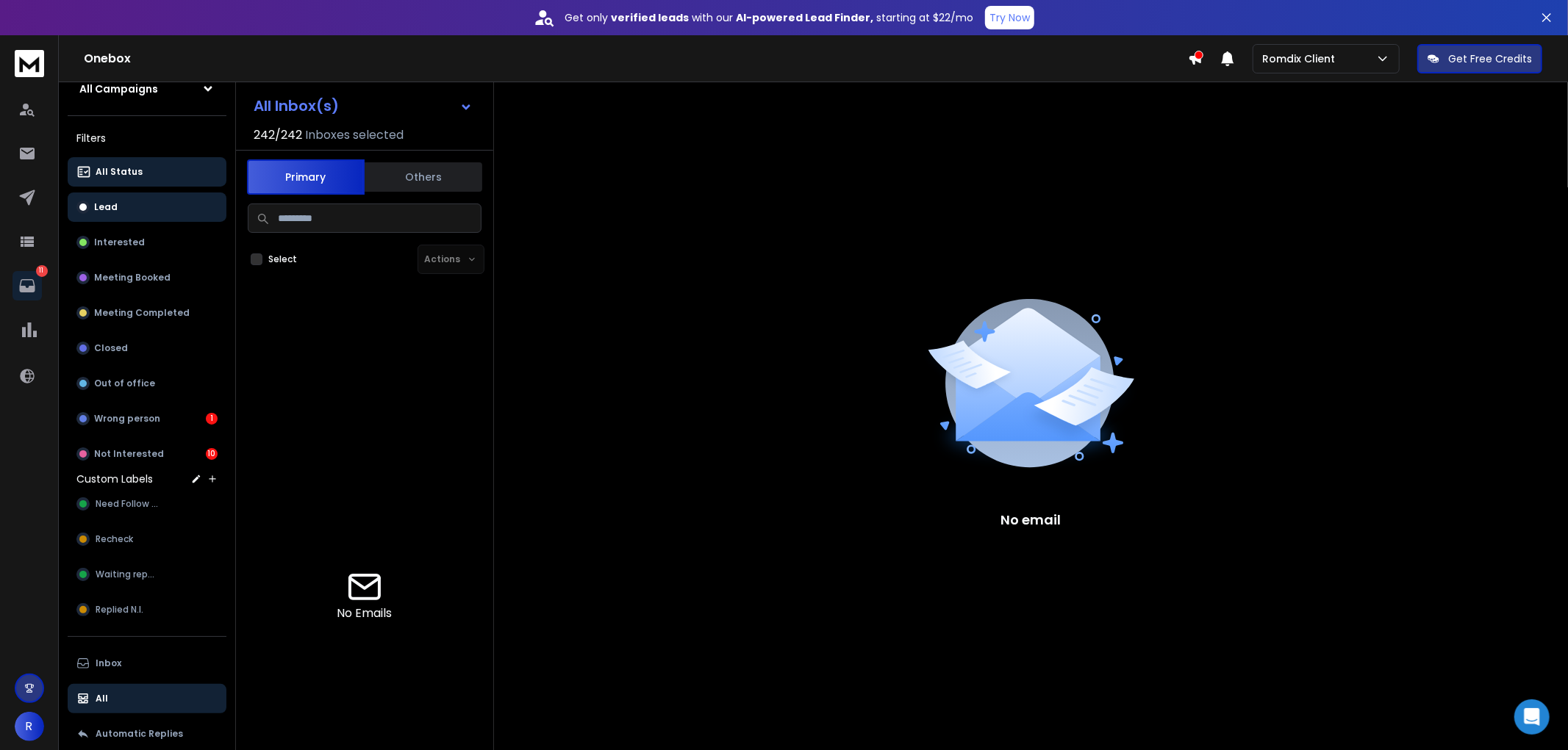
click at [120, 176] on p "All Status" at bounding box center [119, 172] width 47 height 12
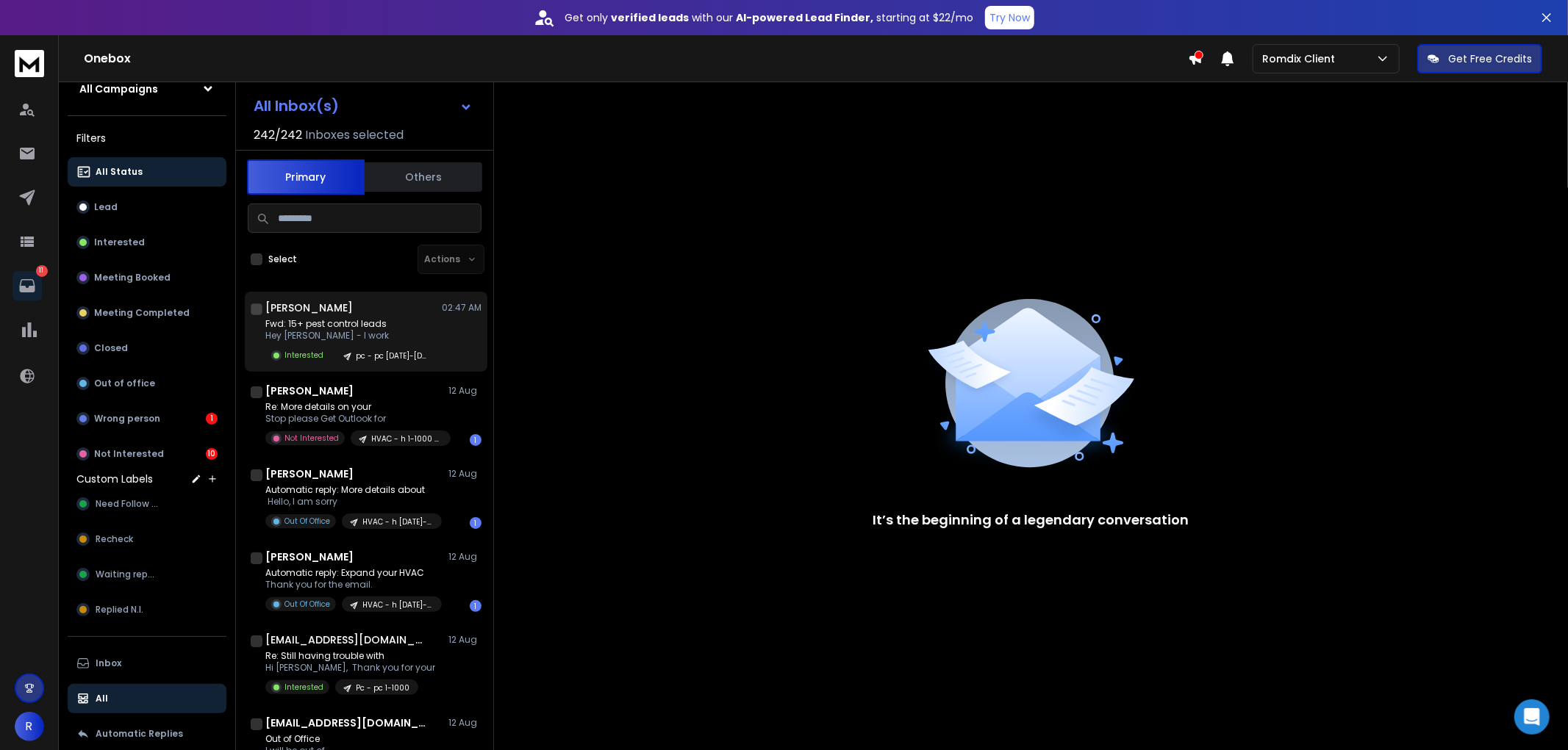
click at [285, 320] on p "Fwd: 15+ pest control leads" at bounding box center [350, 324] width 170 height 12
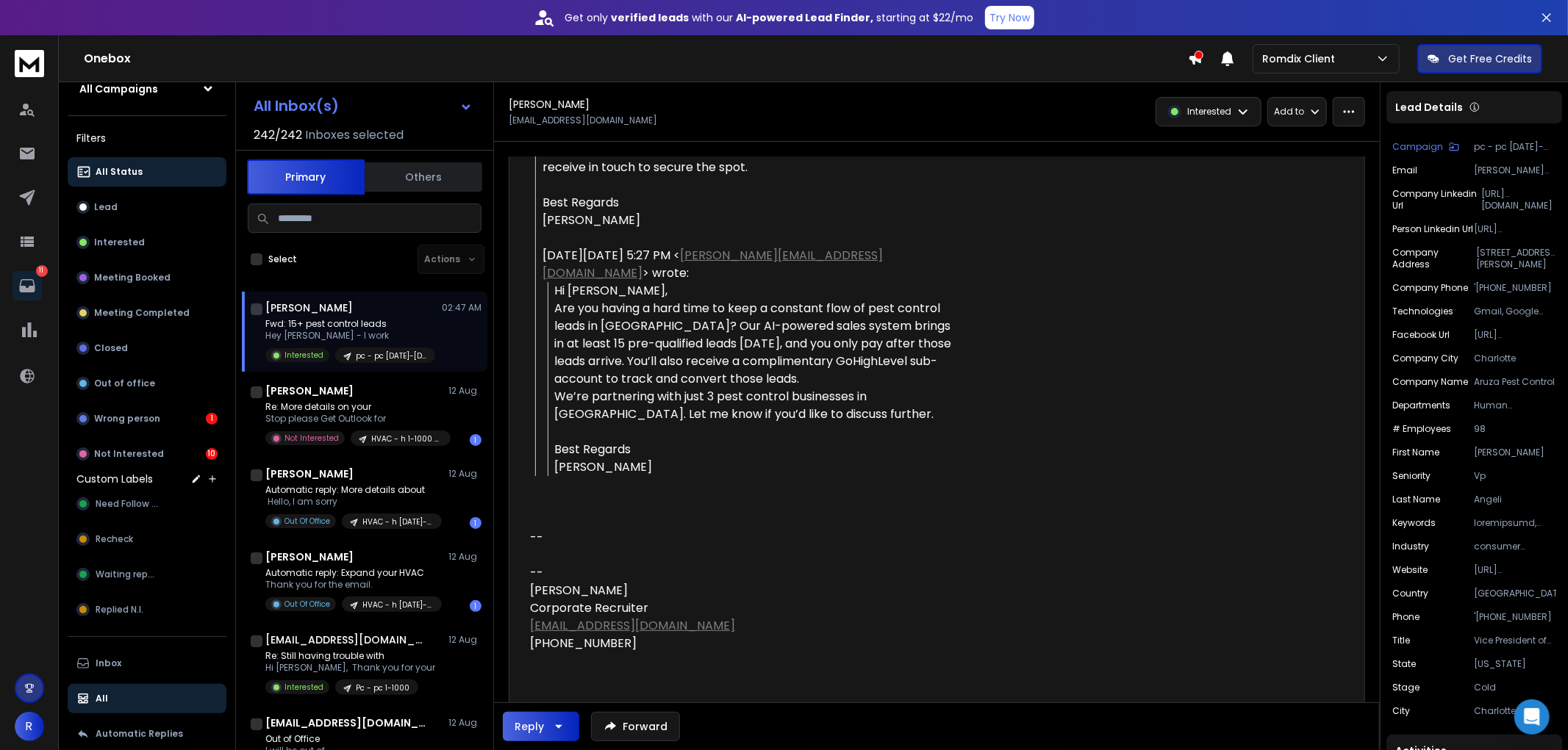
scroll to position [970, 0]
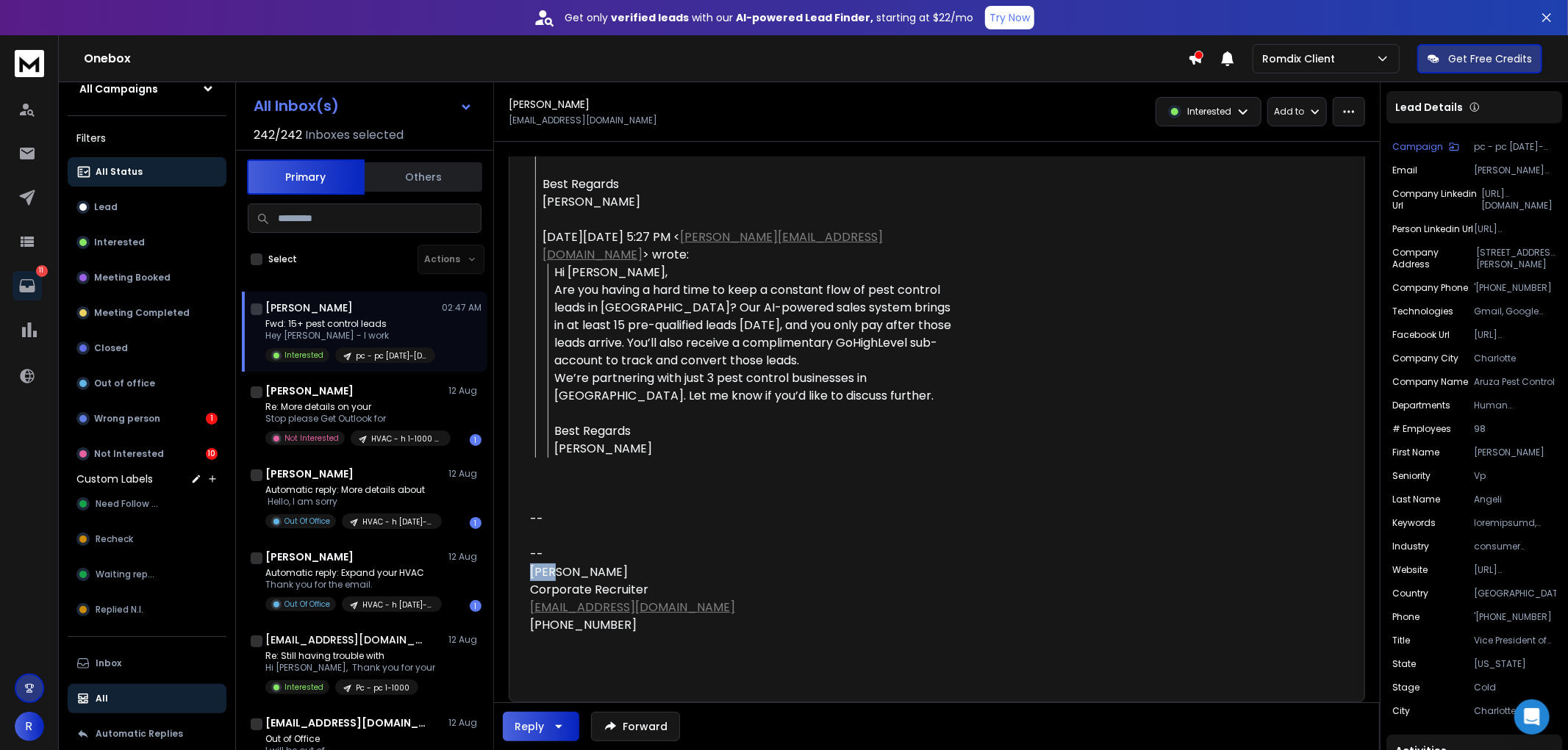
drag, startPoint x: 557, startPoint y: 504, endPoint x: 532, endPoint y: 502, distance: 25.1
click at [532, 563] on div "[PERSON_NAME] Corporate Recruiter [EMAIL_ADDRESS][DOMAIN_NAME] [PHONE_NUMBER]" at bounding box center [745, 598] width 429 height 70
copy div "[PERSON_NAME]"
click at [545, 729] on div "Reply" at bounding box center [541, 727] width 53 height 17
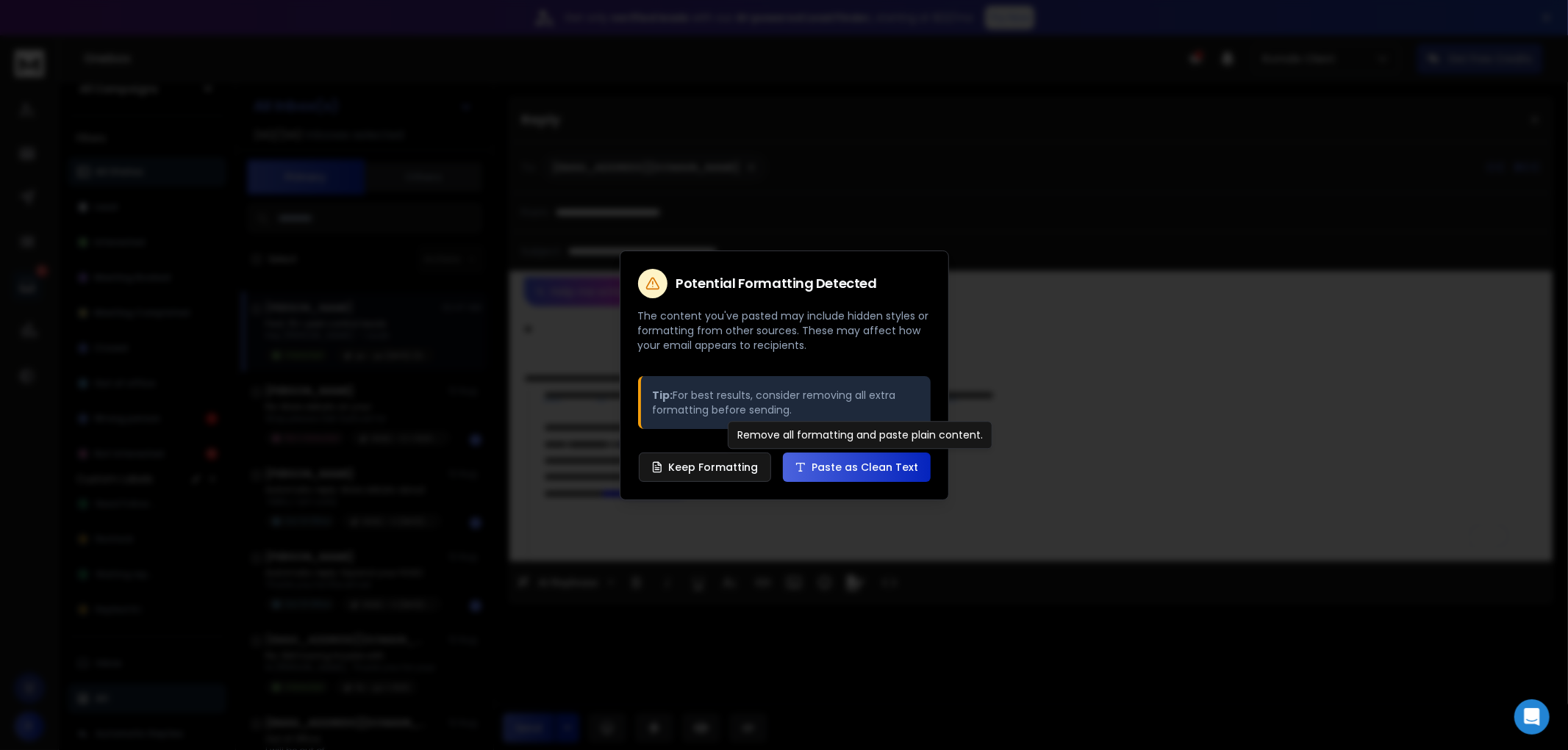
click at [825, 469] on button "Paste as Clean Text" at bounding box center [856, 467] width 148 height 29
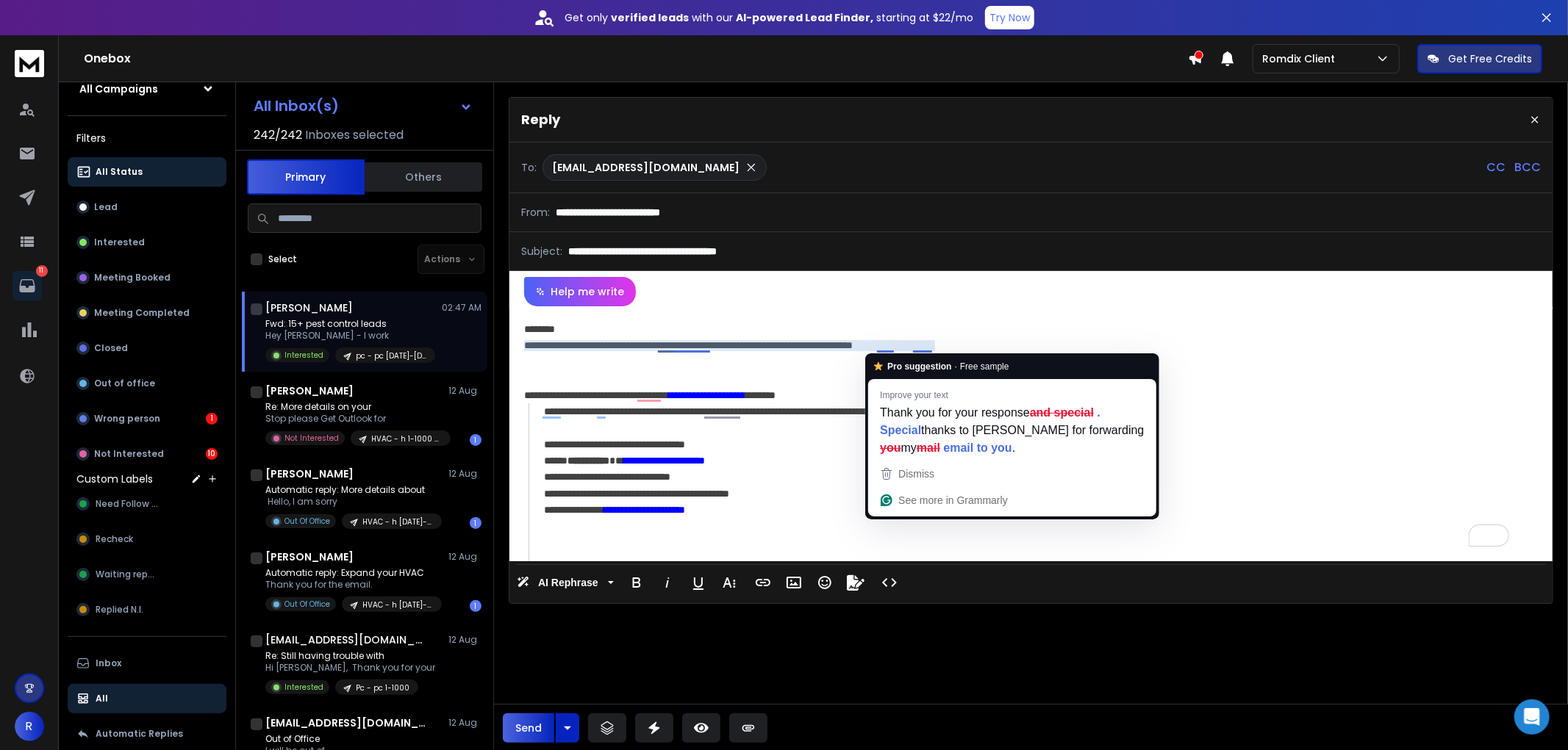
click at [940, 343] on div "**********" at bounding box center [1016, 345] width 985 height 16
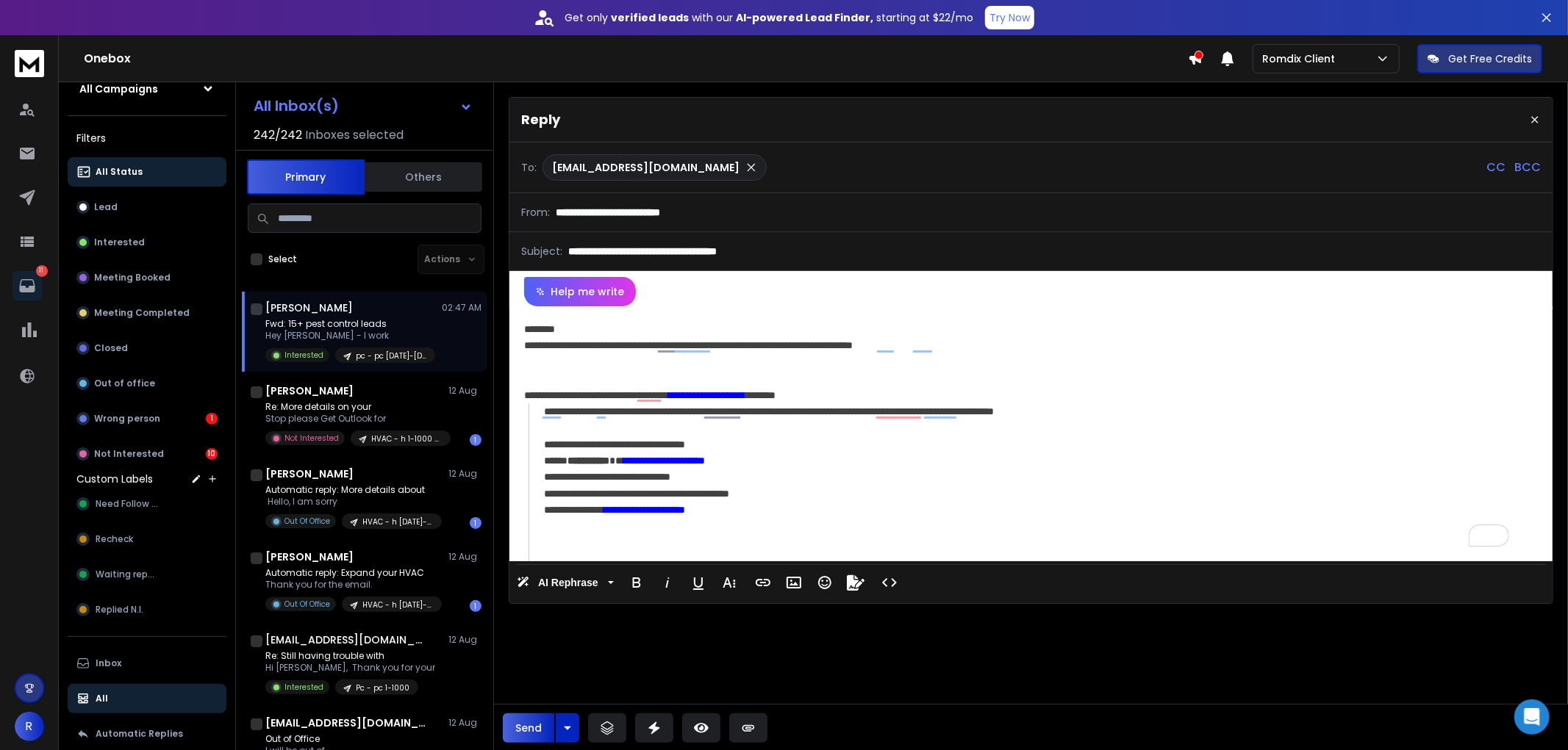
click at [898, 343] on div "**********" at bounding box center [1016, 345] width 985 height 16
click at [926, 348] on div "**********" at bounding box center [1016, 345] width 985 height 16
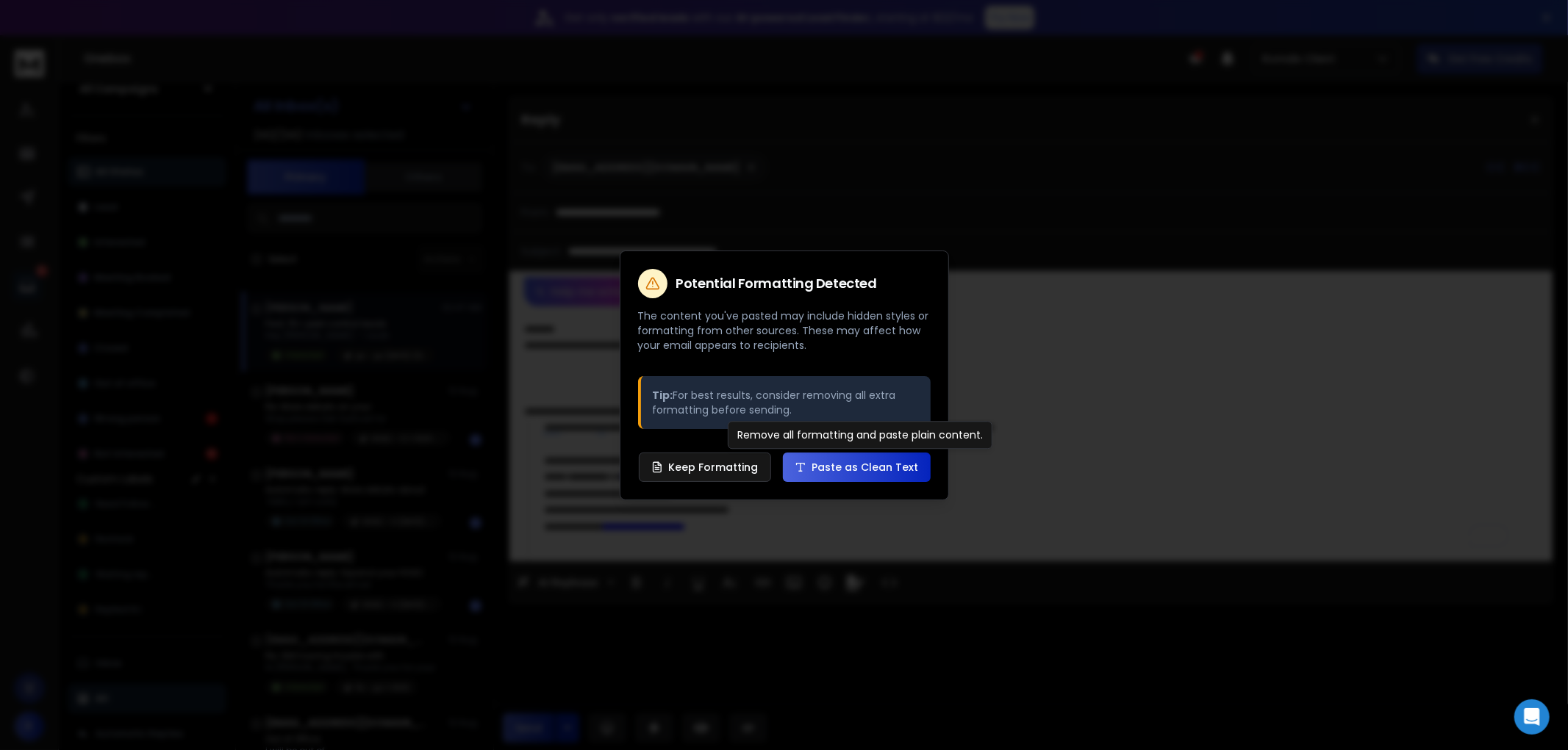
click at [868, 475] on button "Paste as Clean Text" at bounding box center [856, 467] width 148 height 29
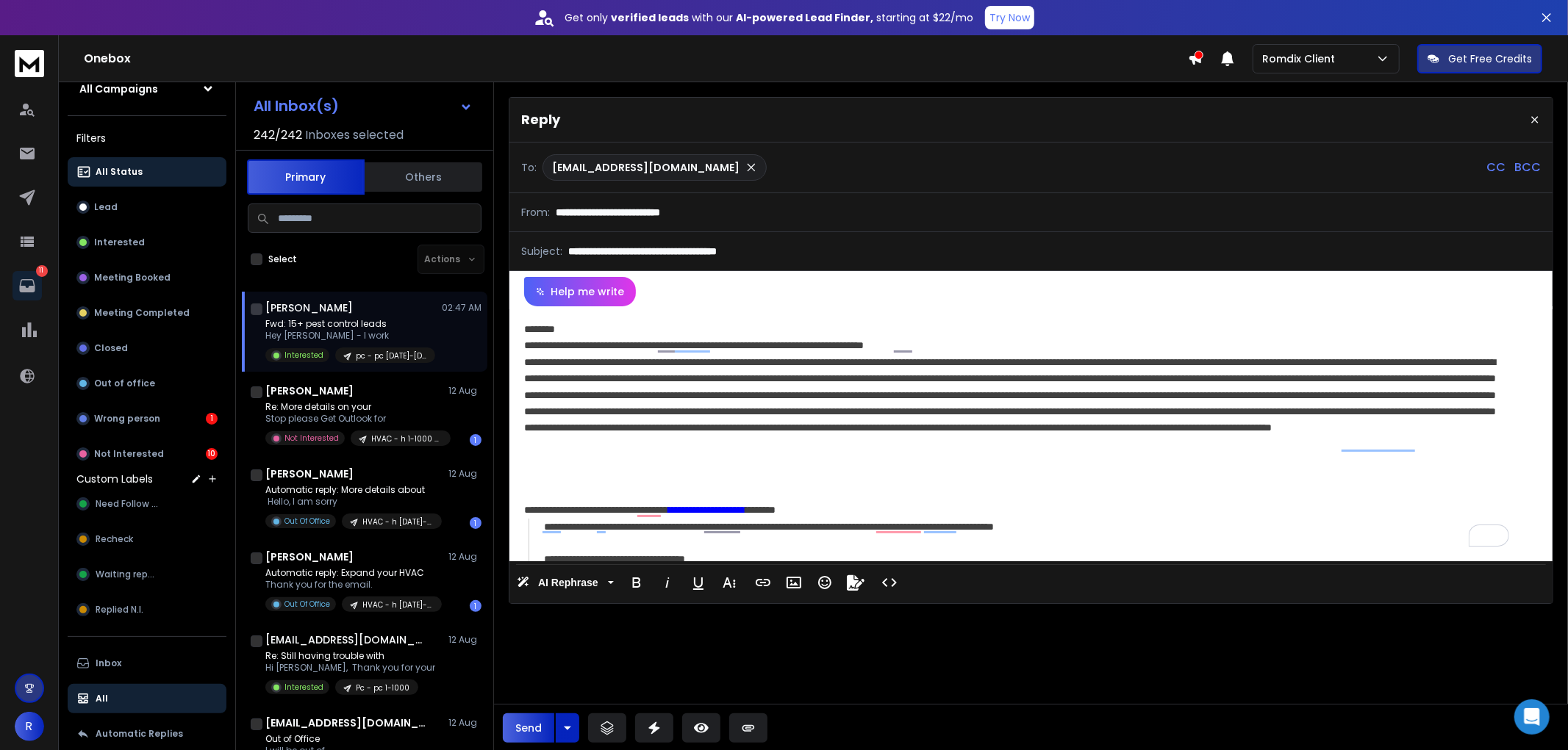
click at [1039, 410] on div "To enrich screen reader interactions, please activate Accessibility in Grammarl…" at bounding box center [1016, 412] width 985 height 116
click at [1042, 408] on div "To enrich screen reader interactions, please activate Accessibility in Grammarl…" at bounding box center [1016, 412] width 985 height 116
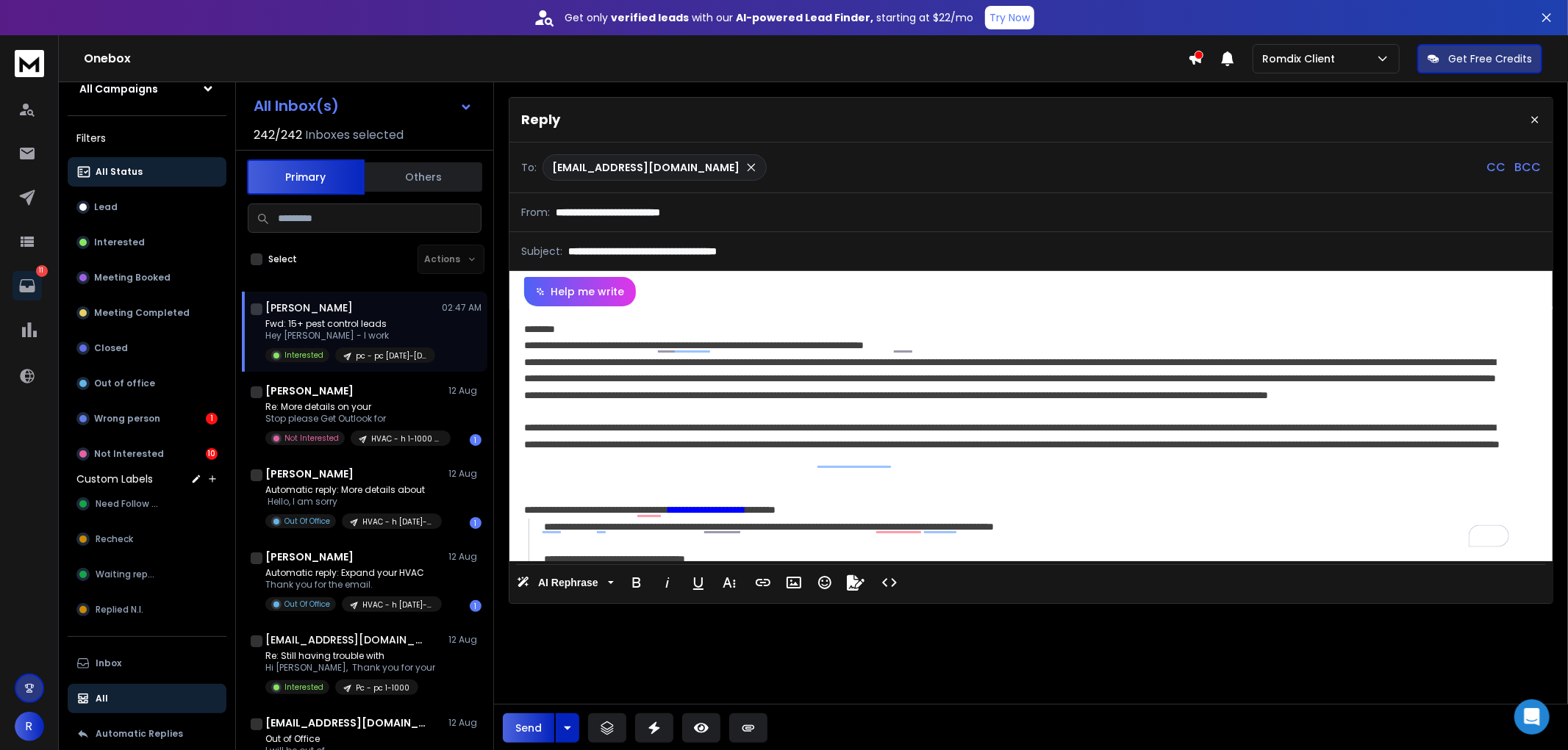
click at [816, 460] on div "**********" at bounding box center [1016, 444] width 985 height 49
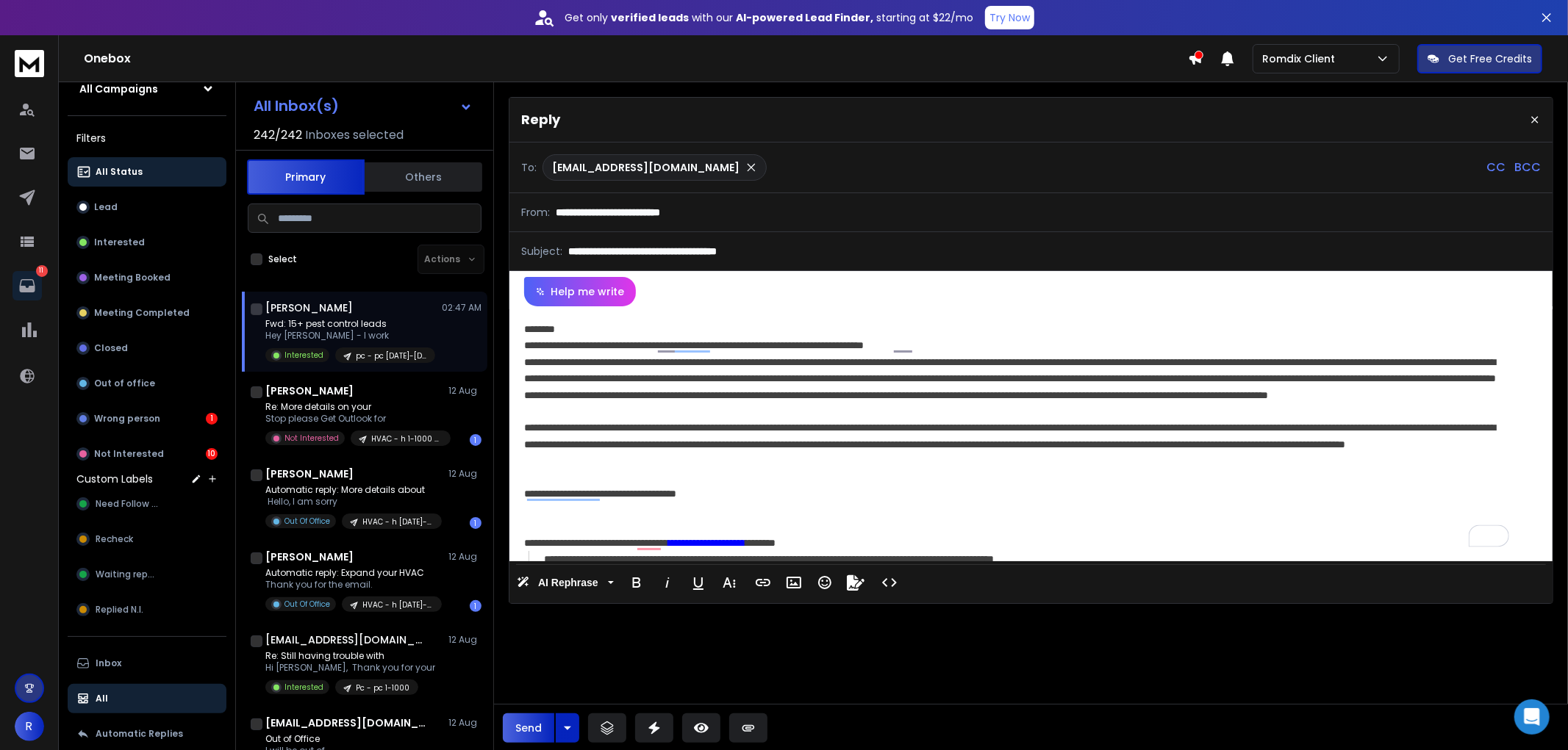
click at [526, 496] on div "**********" at bounding box center [1016, 494] width 985 height 16
drag, startPoint x: 1402, startPoint y: 442, endPoint x: 1406, endPoint y: 460, distance: 18.4
click at [1406, 460] on div "**********" at bounding box center [1016, 444] width 985 height 49
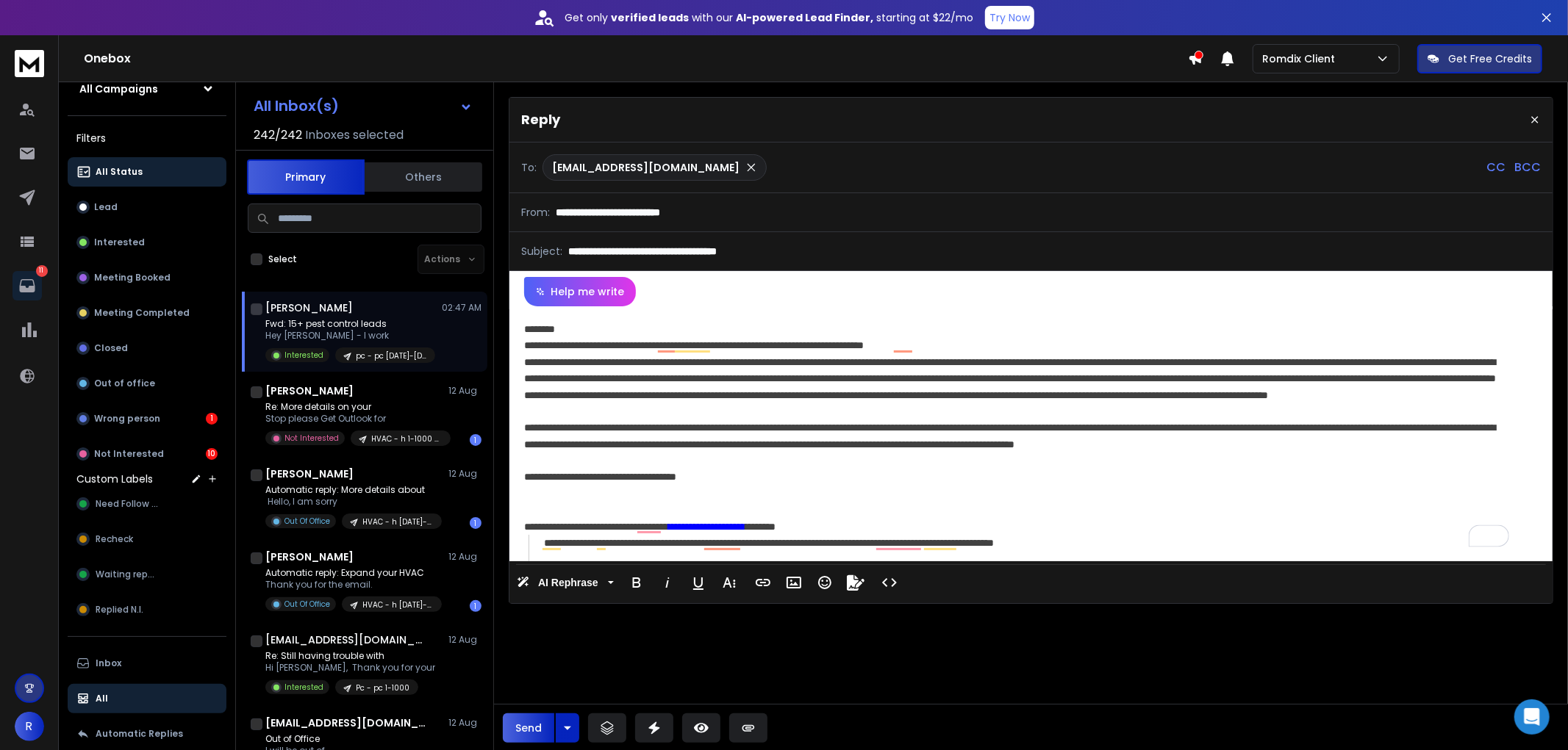
click at [743, 445] on div "**********" at bounding box center [1016, 436] width 985 height 33
click at [746, 445] on div "**********" at bounding box center [1016, 436] width 985 height 33
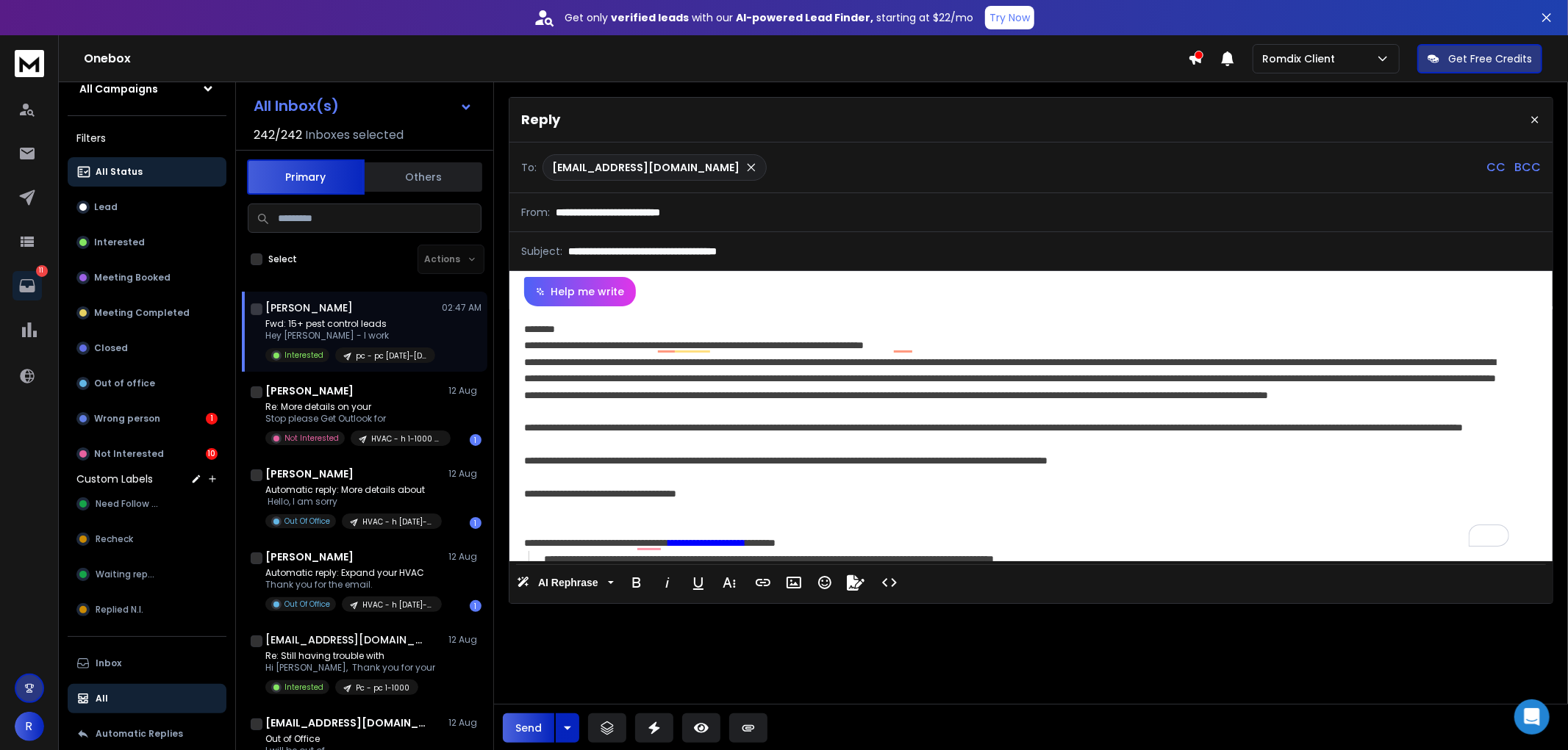
click at [726, 493] on div "**********" at bounding box center [1016, 494] width 985 height 16
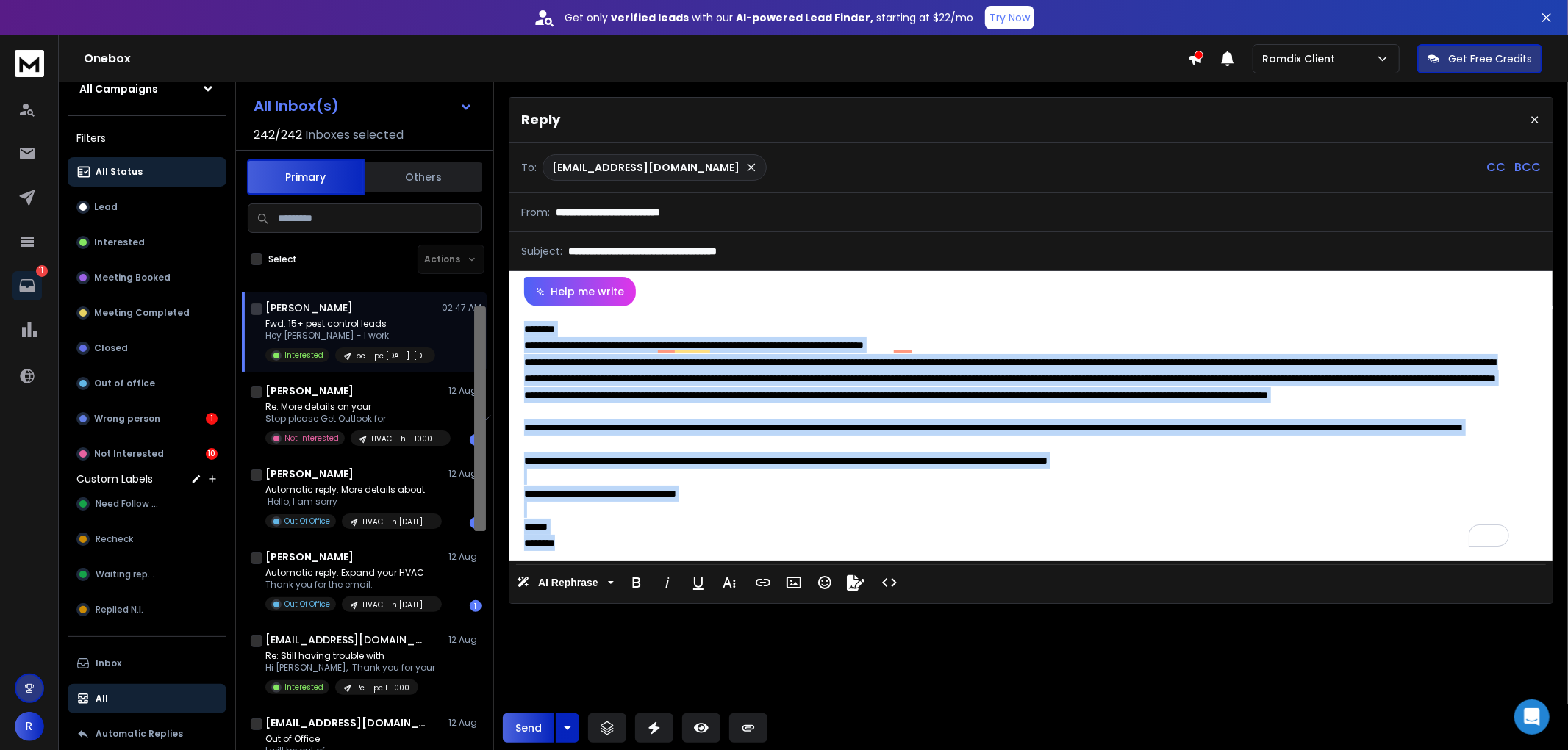
drag, startPoint x: 524, startPoint y: 326, endPoint x: 685, endPoint y: 509, distance: 243.7
click at [672, 542] on div "**********" at bounding box center [1031, 434] width 1043 height 255
copy div "**********"
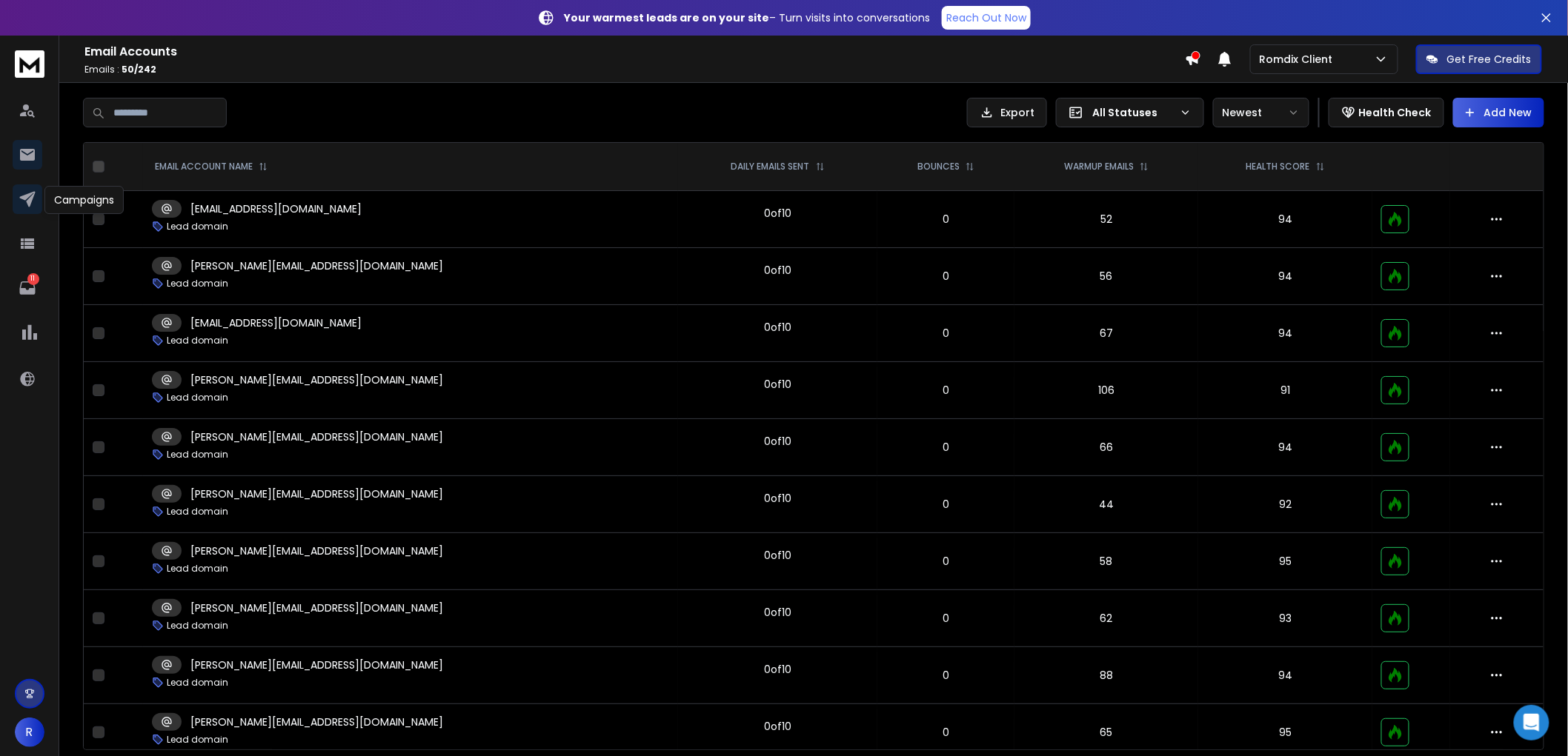
click at [25, 205] on icon at bounding box center [27, 199] width 18 height 18
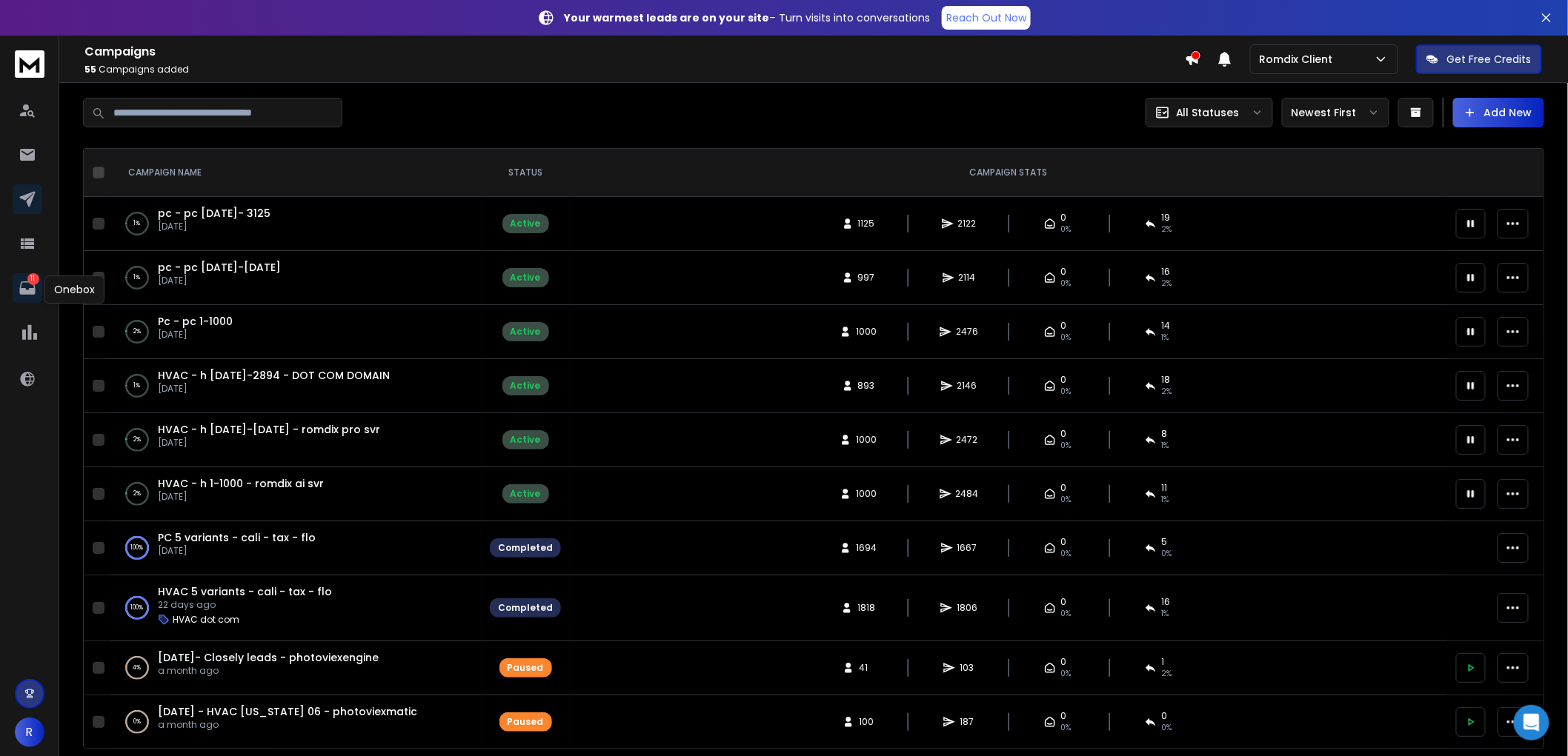
click at [25, 285] on icon at bounding box center [27, 288] width 18 height 18
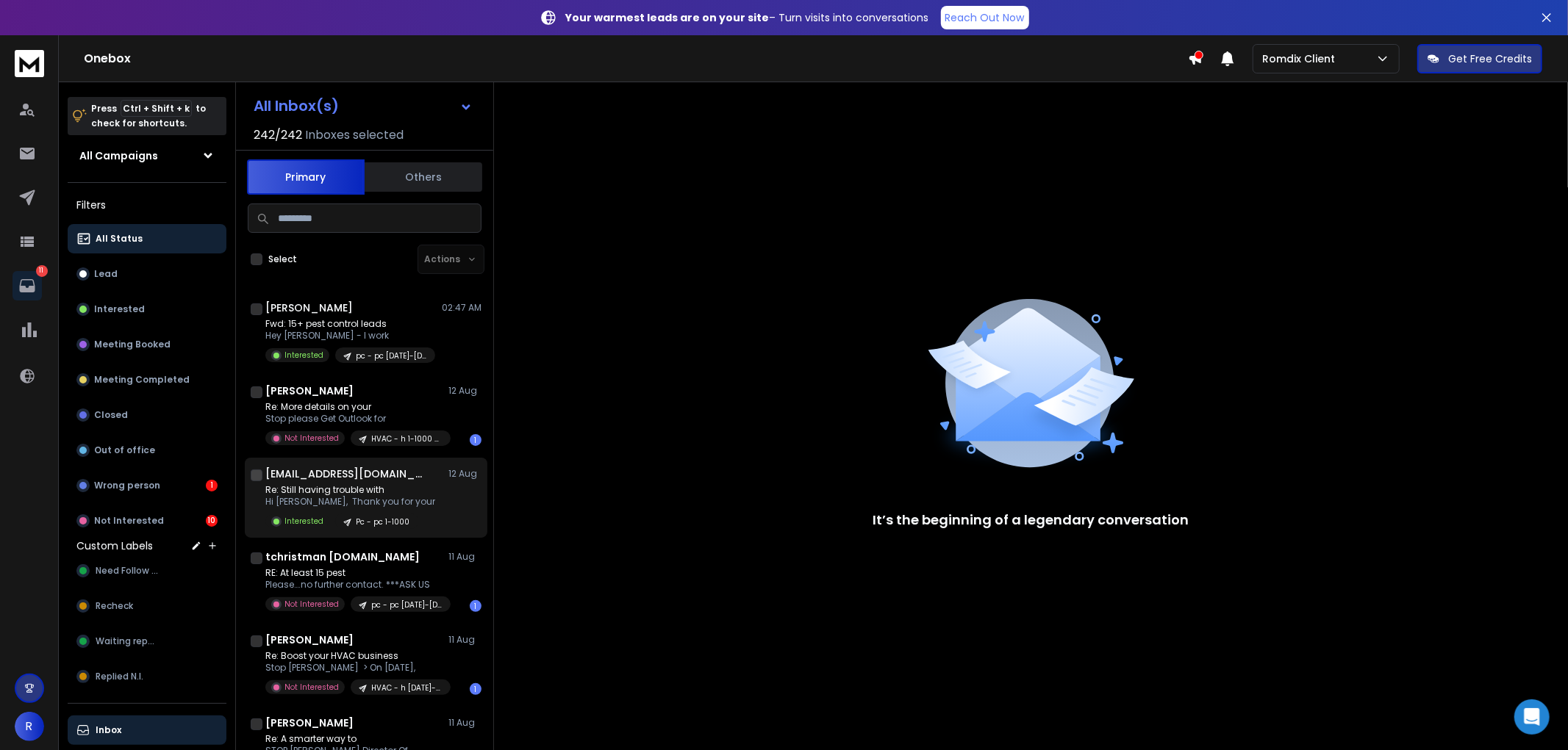
click at [306, 507] on p "Hi [PERSON_NAME], Thank you for your" at bounding box center [350, 502] width 170 height 12
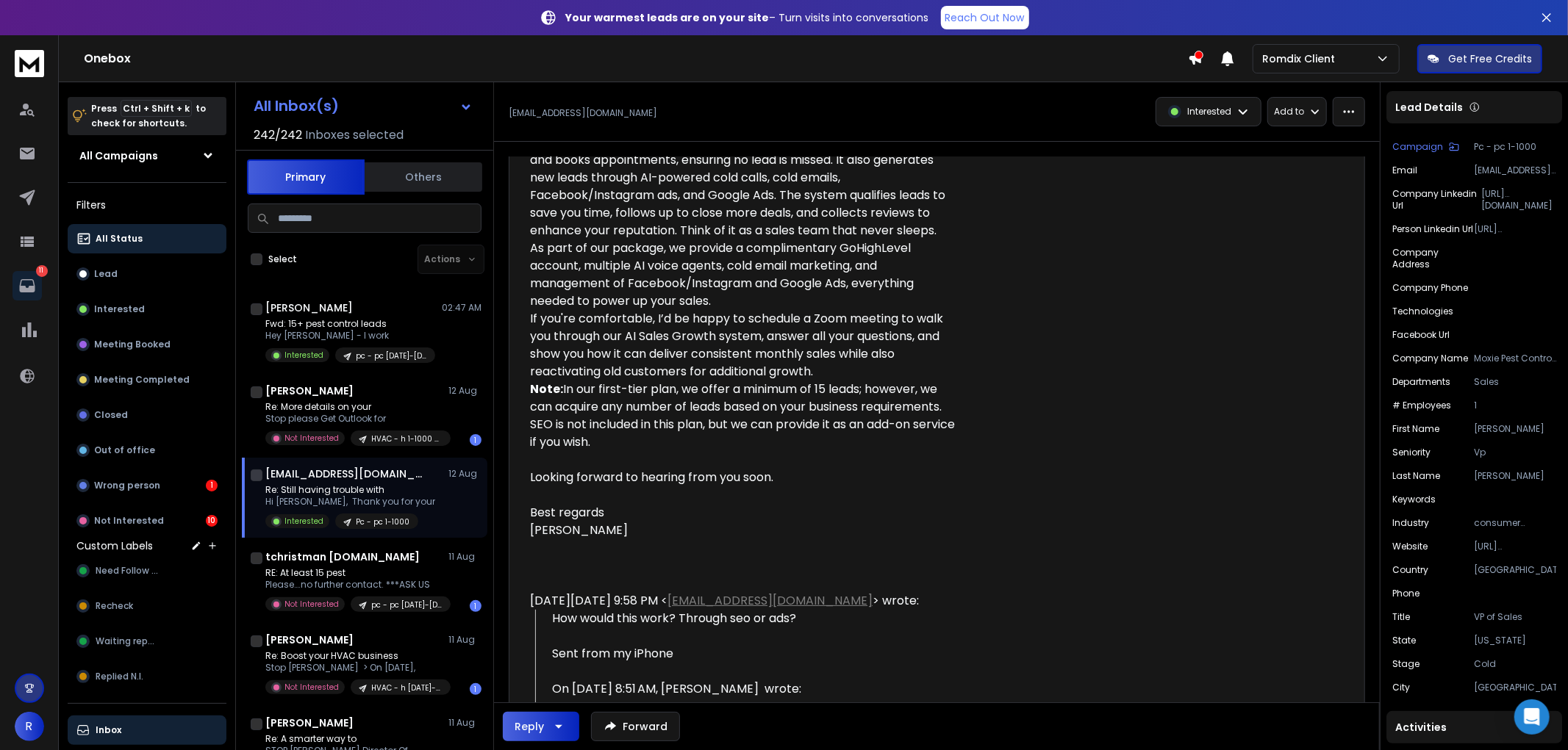
scroll to position [81, 0]
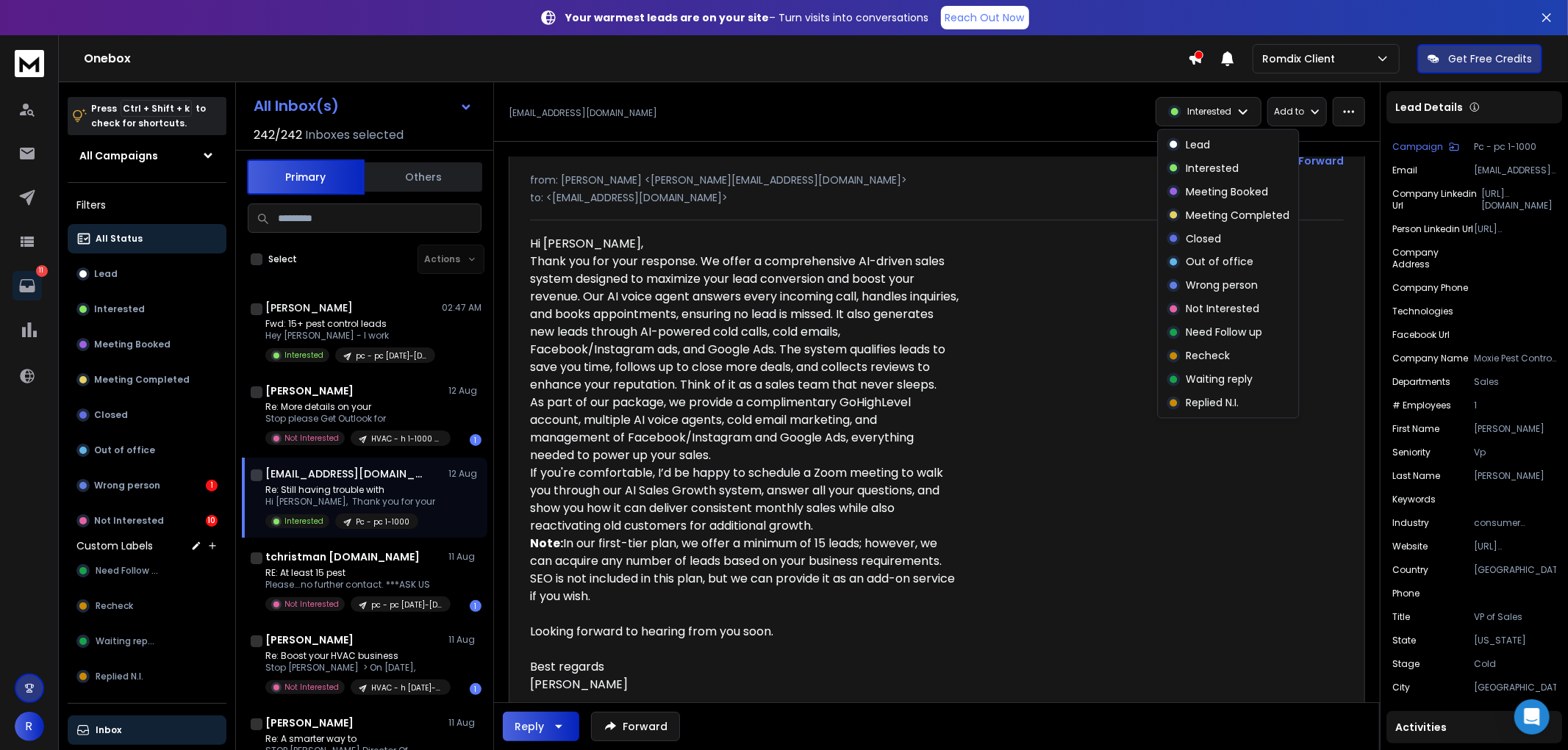
click at [1236, 116] on div "Interested" at bounding box center [1209, 112] width 104 height 28
click at [1210, 382] on p "Waiting reply" at bounding box center [1219, 380] width 67 height 15
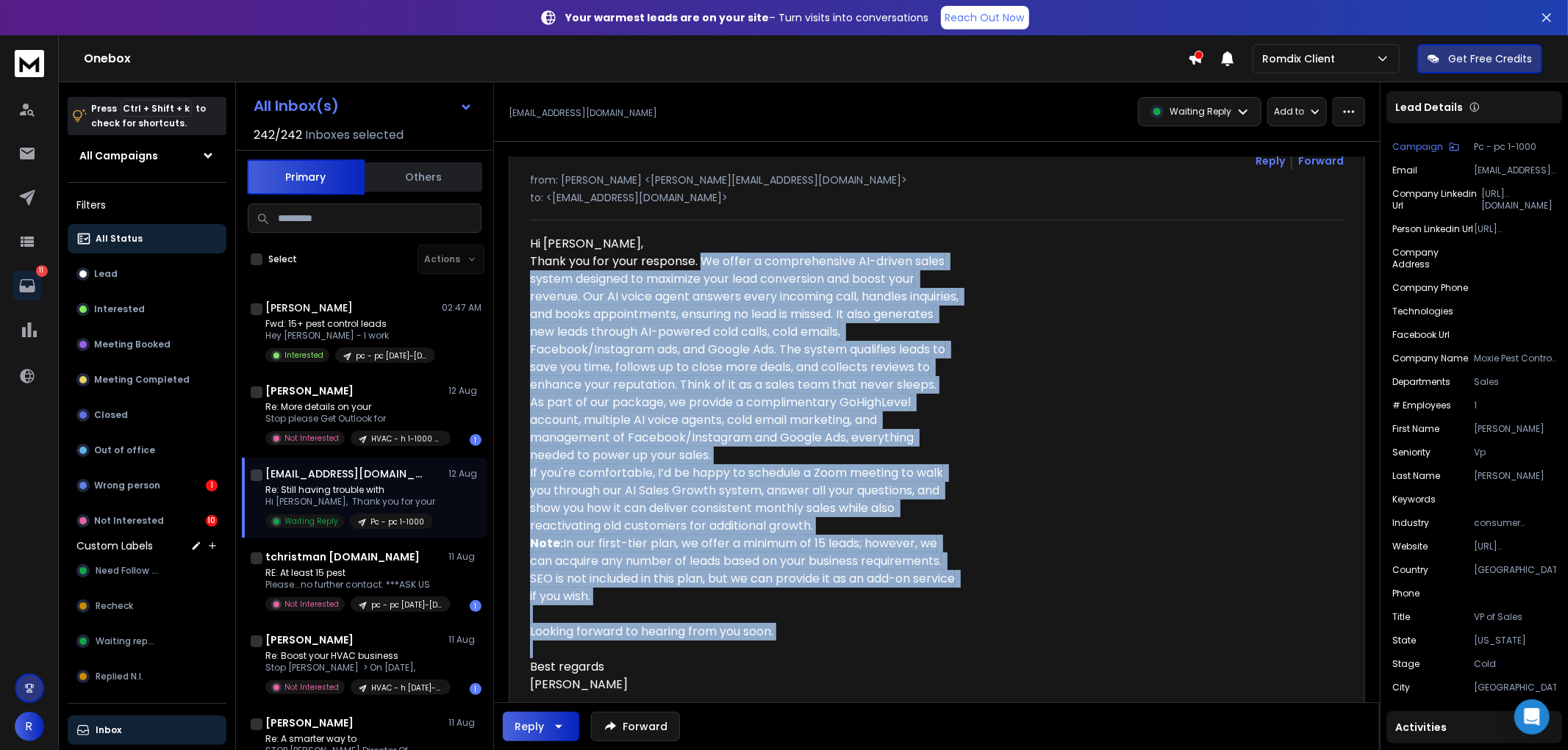
drag, startPoint x: 700, startPoint y: 259, endPoint x: 835, endPoint y: 654, distance: 417.4
copy div "We offer a comprehensive AI-driven sales system designed to maximize your lead …"
